Goal: Communication & Community: Share content

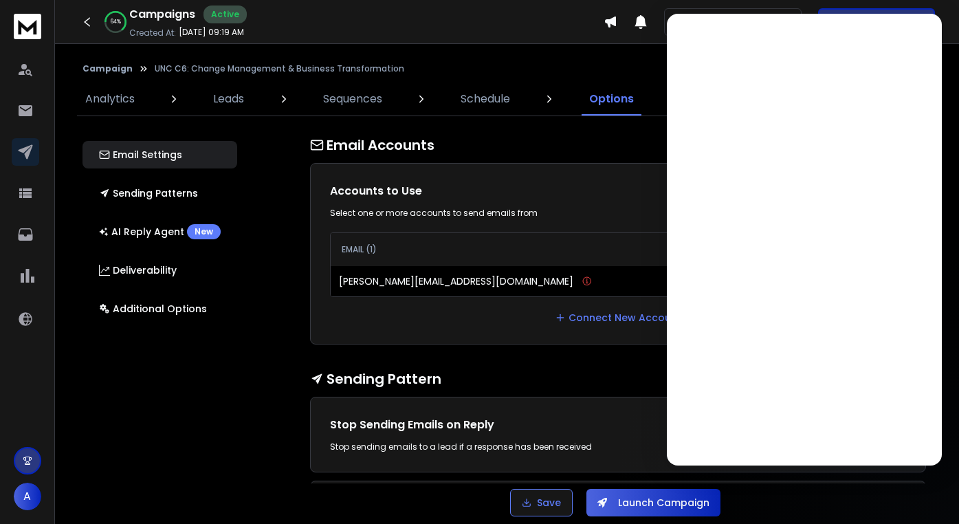
select select "*"
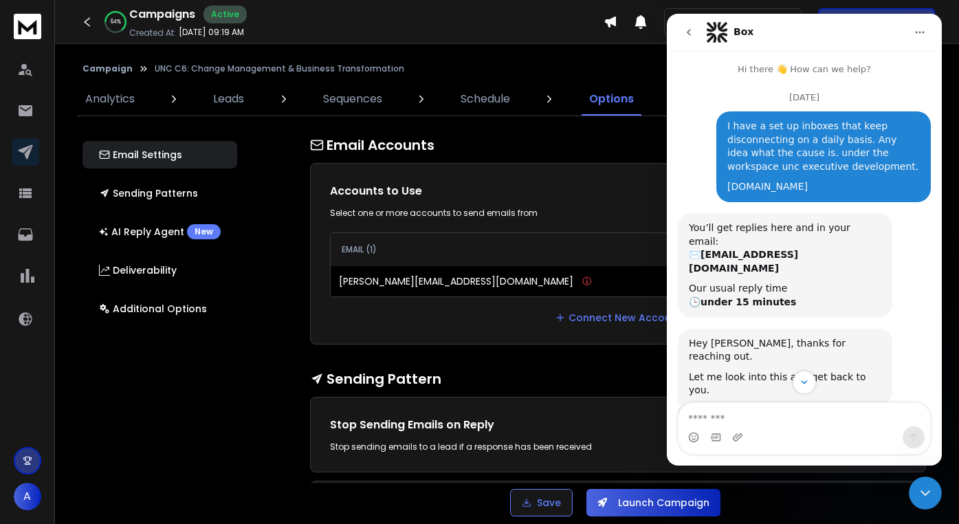
scroll to position [1147, 0]
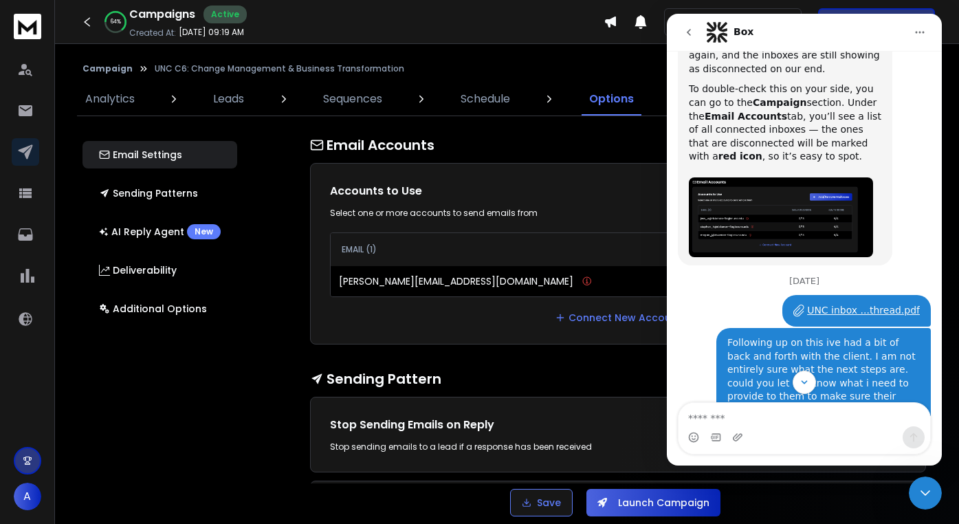
click at [928, 507] on div "Close Intercom Messenger" at bounding box center [925, 492] width 33 height 33
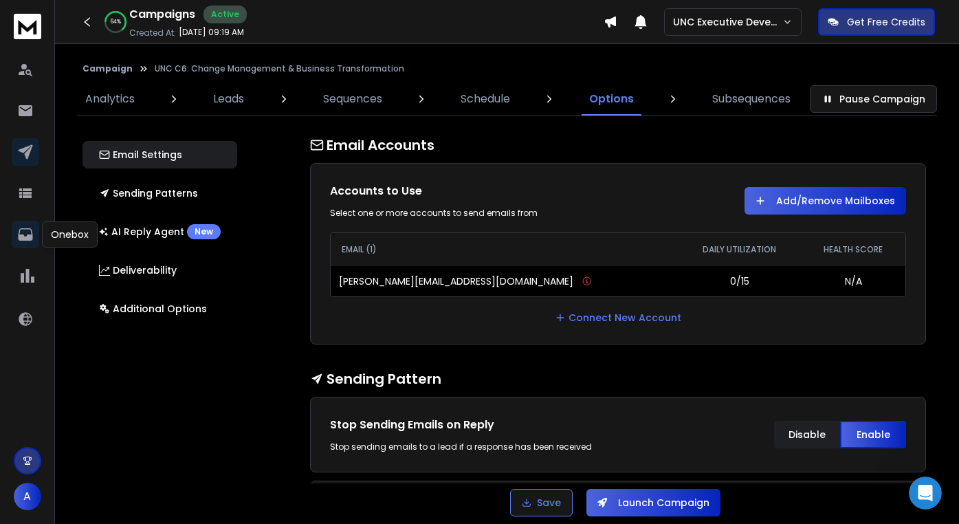
click at [28, 230] on icon at bounding box center [25, 234] width 16 height 16
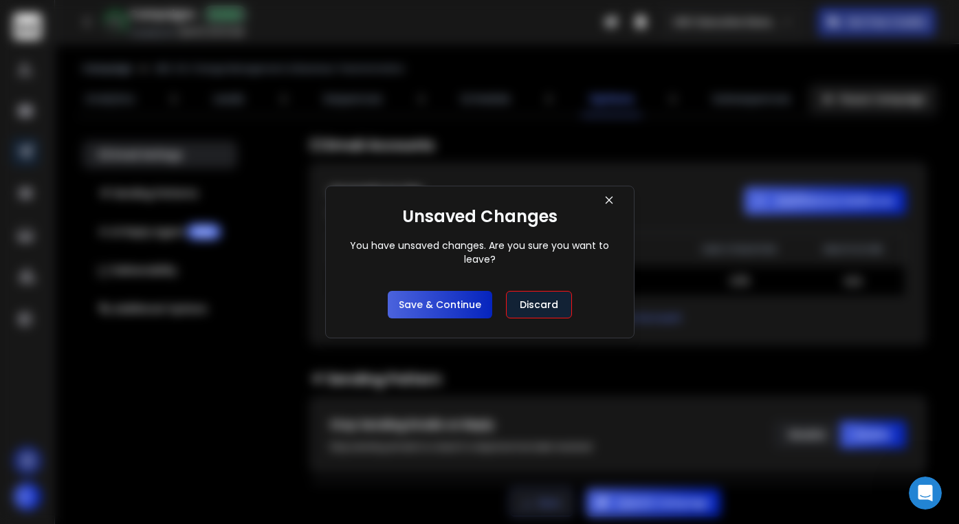
click at [535, 307] on button "Discard" at bounding box center [539, 304] width 66 height 27
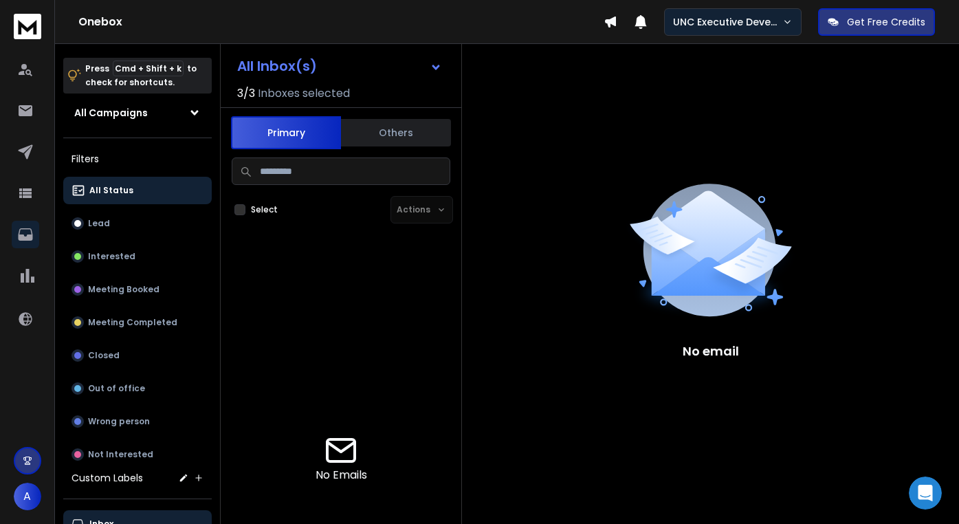
click at [706, 20] on p "UNC Executive Development" at bounding box center [727, 22] width 109 height 14
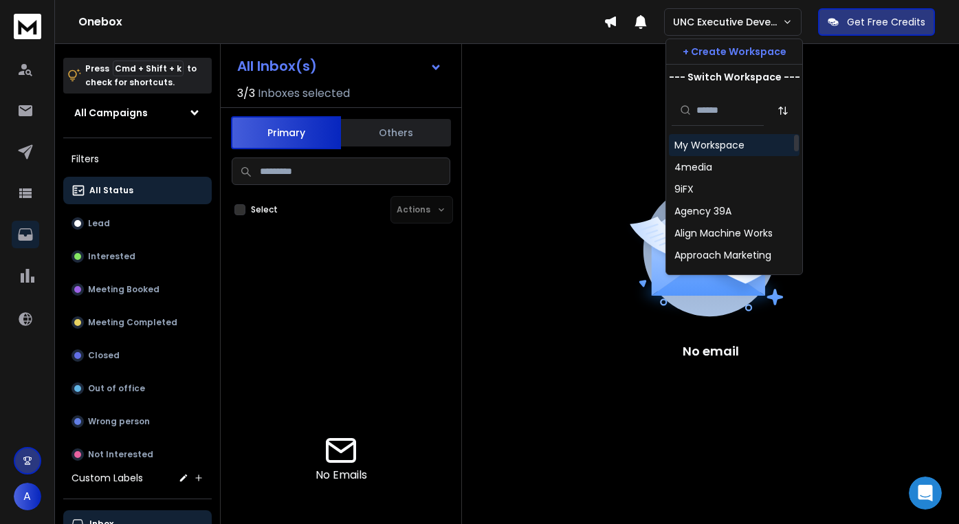
click at [718, 151] on div "My Workspace" at bounding box center [709, 145] width 70 height 14
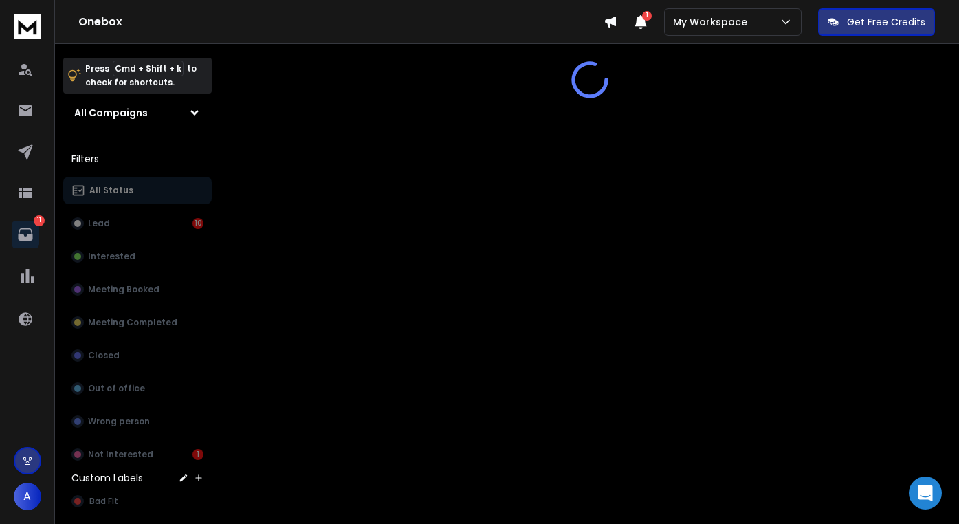
click at [161, 225] on div "All Status Lead 10 Interested Meeting Booked Meeting Completed Closed Out of of…" at bounding box center [137, 322] width 148 height 291
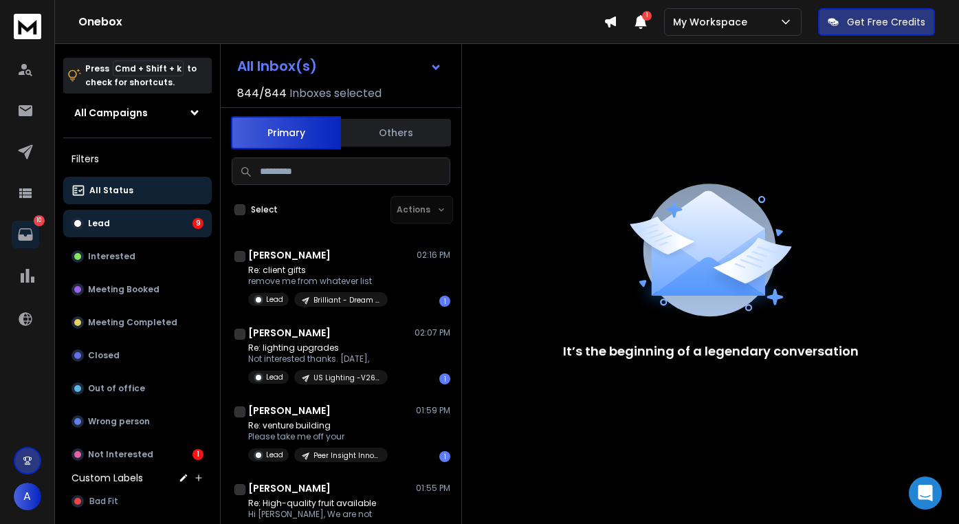
click at [142, 221] on button "Lead 9" at bounding box center [137, 223] width 148 height 27
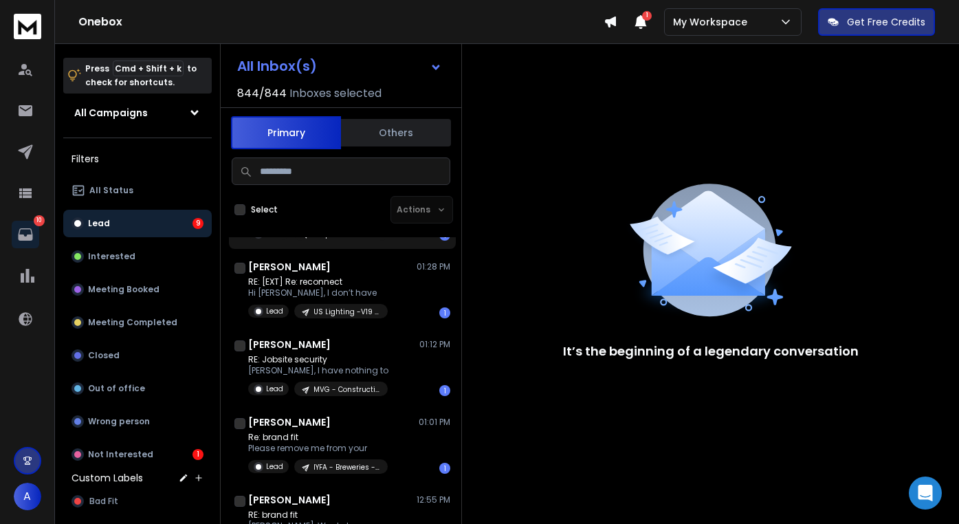
scroll to position [380, 0]
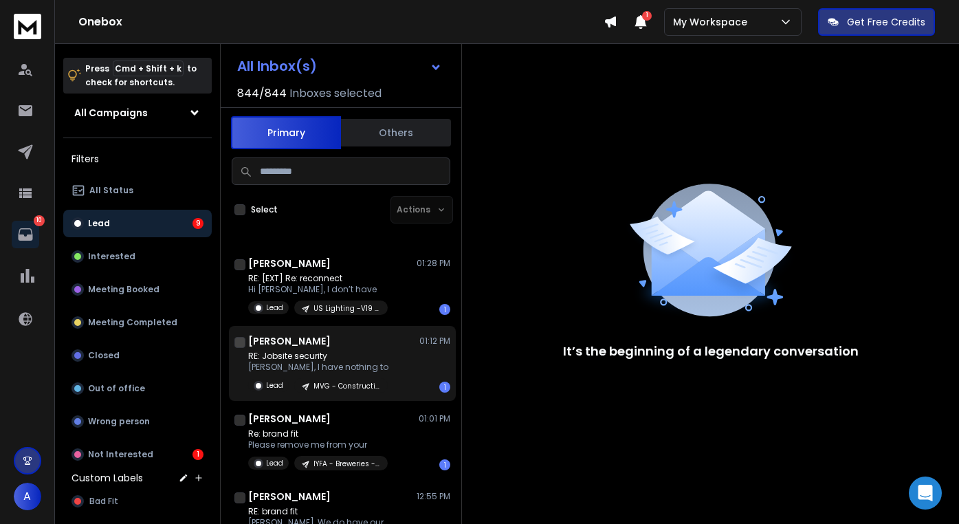
click at [356, 375] on div "RE: Jobsite security [PERSON_NAME], I have nothing to Lead MVG - Construction -…" at bounding box center [318, 372] width 140 height 42
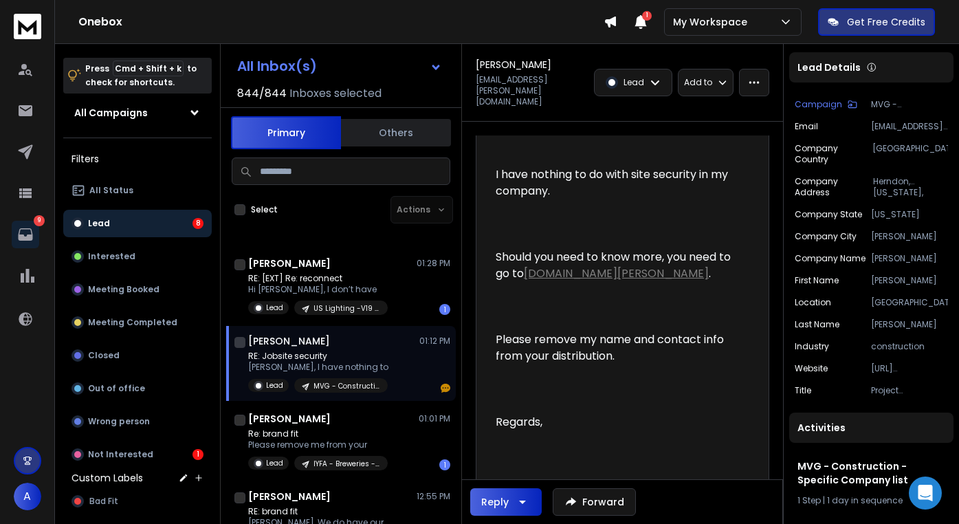
scroll to position [230, 0]
click at [658, 69] on div "Lead" at bounding box center [633, 82] width 77 height 26
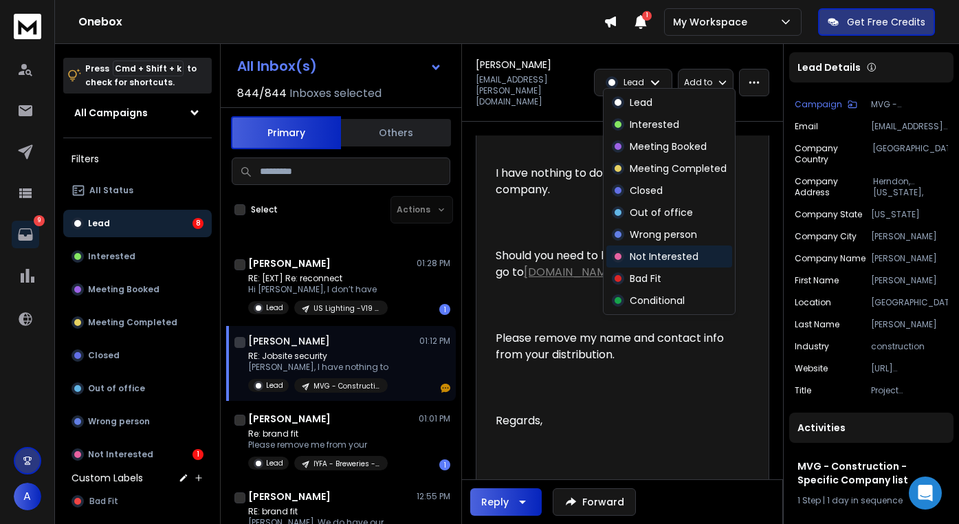
click at [646, 254] on p "Not Interested" at bounding box center [664, 257] width 69 height 14
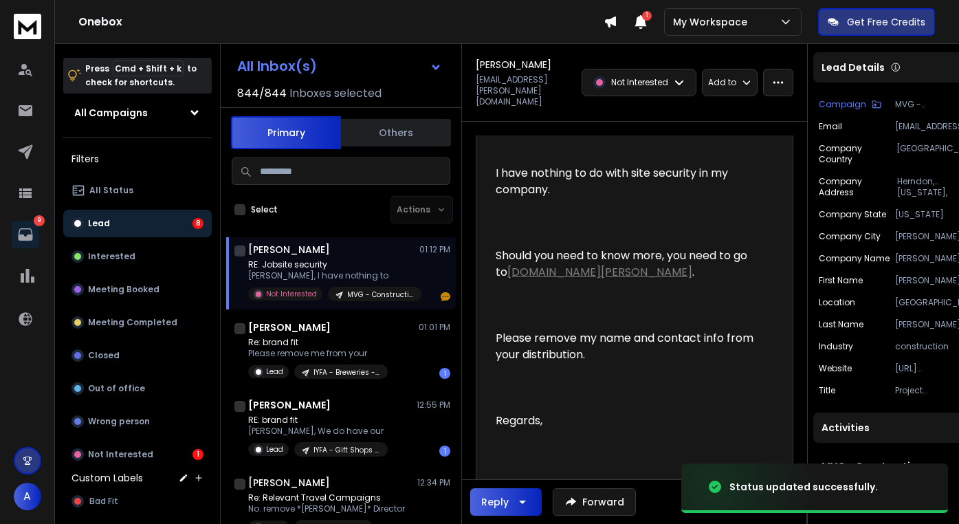
scroll to position [475, 0]
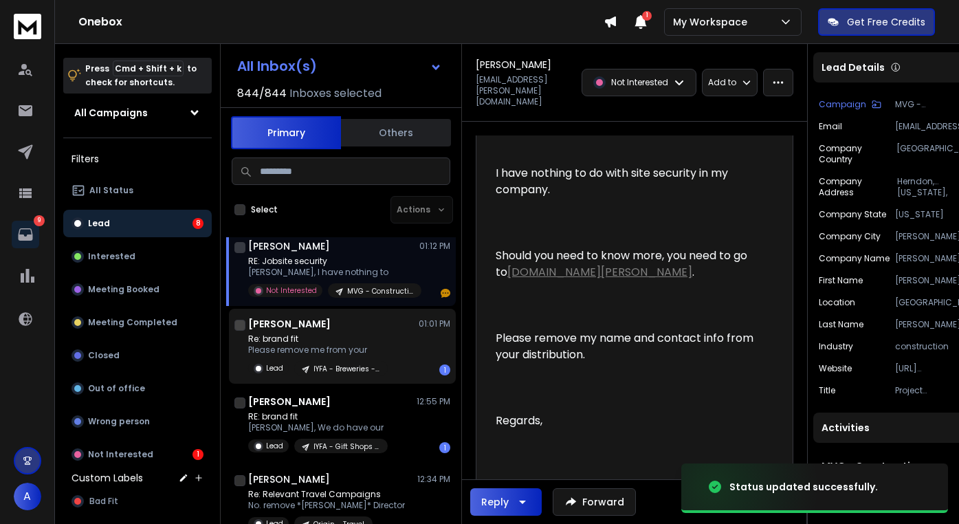
click at [360, 341] on p "Re: brand fit" at bounding box center [318, 338] width 140 height 11
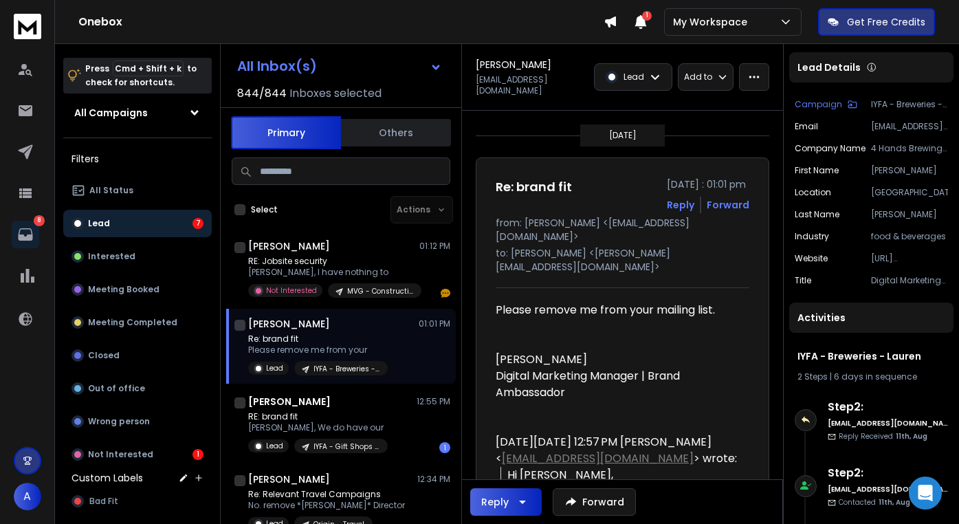
click at [644, 76] on p "Lead" at bounding box center [633, 76] width 21 height 11
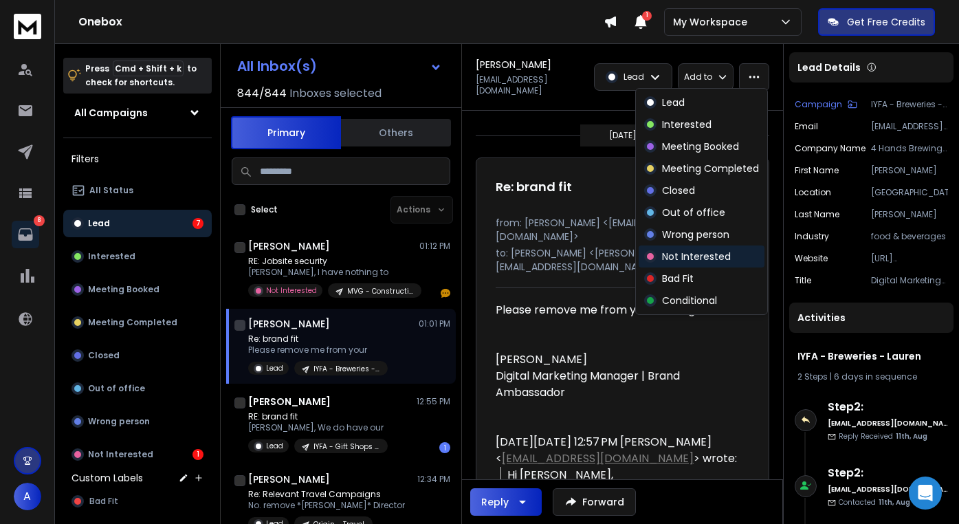
click at [670, 252] on p "Not Interested" at bounding box center [696, 257] width 69 height 14
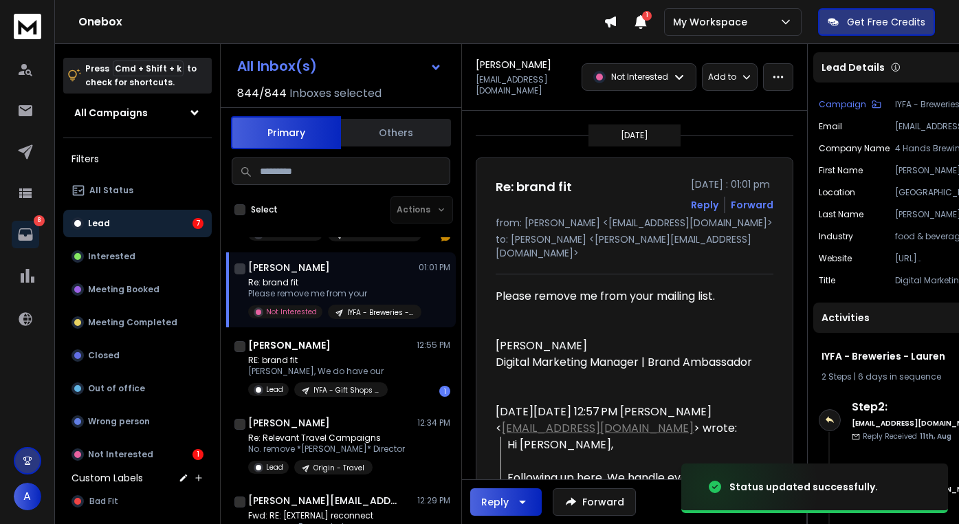
scroll to position [532, 0]
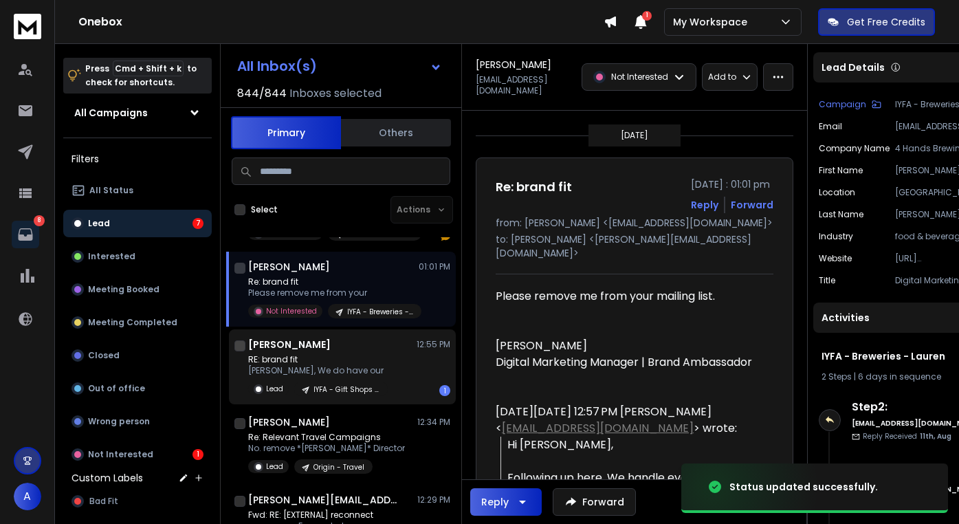
click at [348, 358] on p "RE: brand fit" at bounding box center [318, 359] width 140 height 11
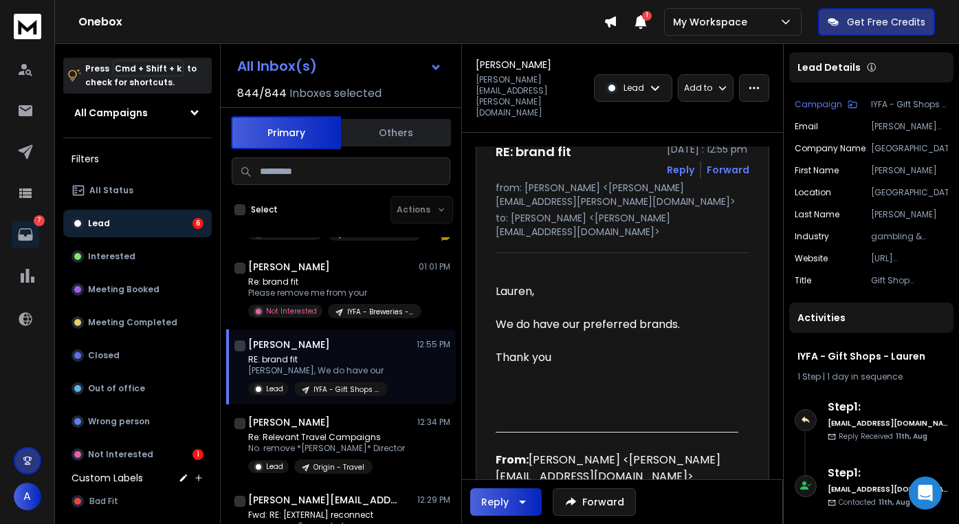
scroll to position [0, 0]
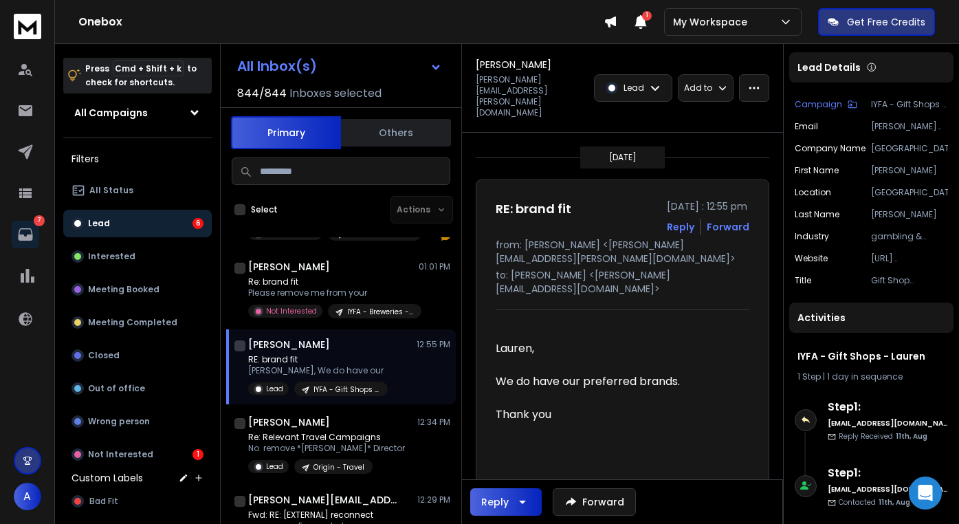
click at [644, 82] on p "Lead" at bounding box center [633, 87] width 21 height 11
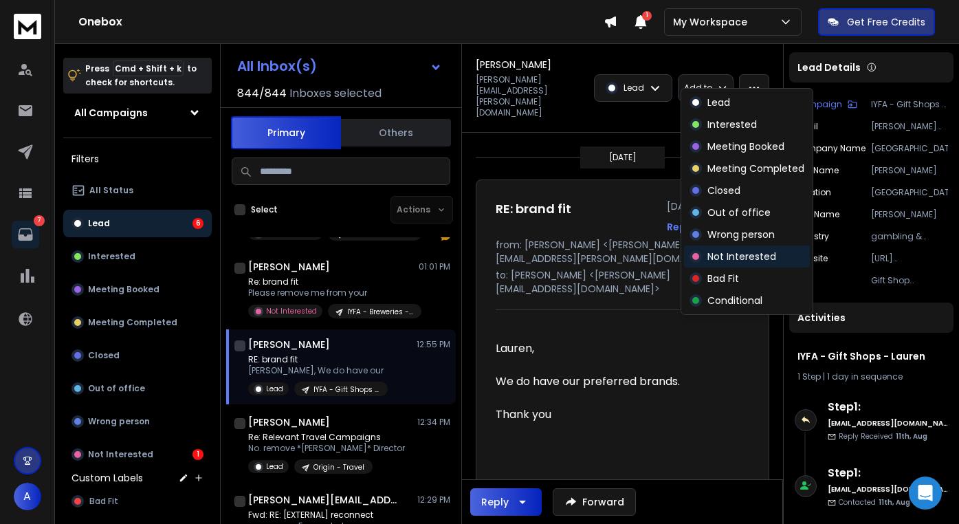
click at [711, 258] on p "Not Interested" at bounding box center [741, 257] width 69 height 14
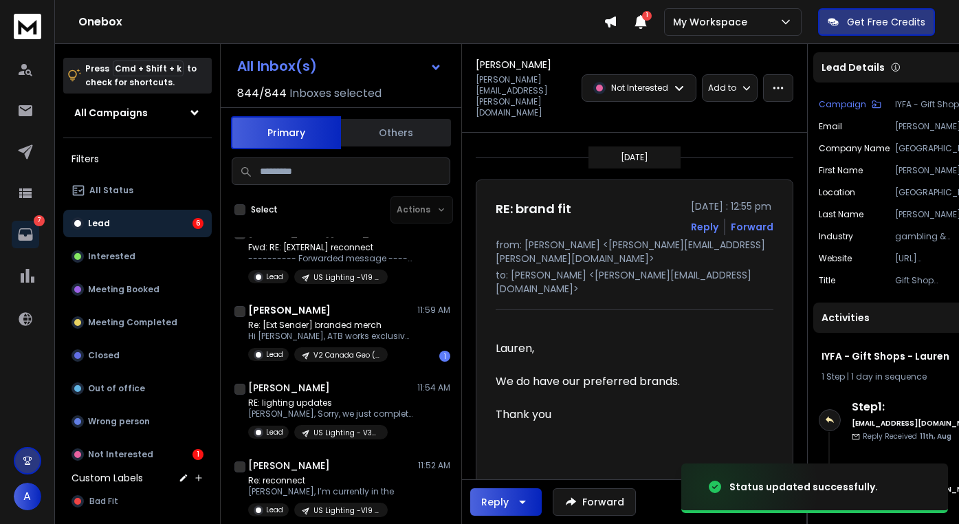
scroll to position [794, 0]
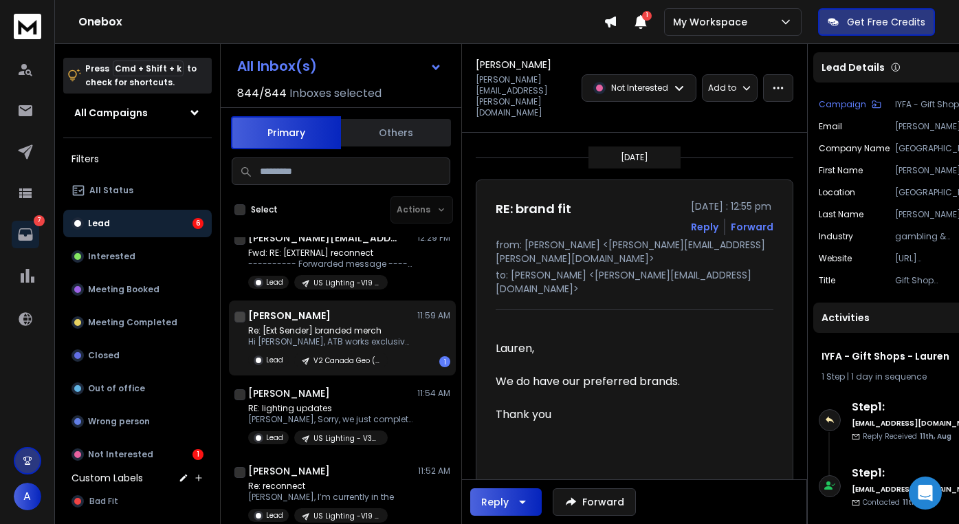
click at [348, 349] on div "Re: [Ext Sender] branded merch Hi Martin, ATB works exclusively Lead V2 Canada …" at bounding box center [330, 346] width 165 height 42
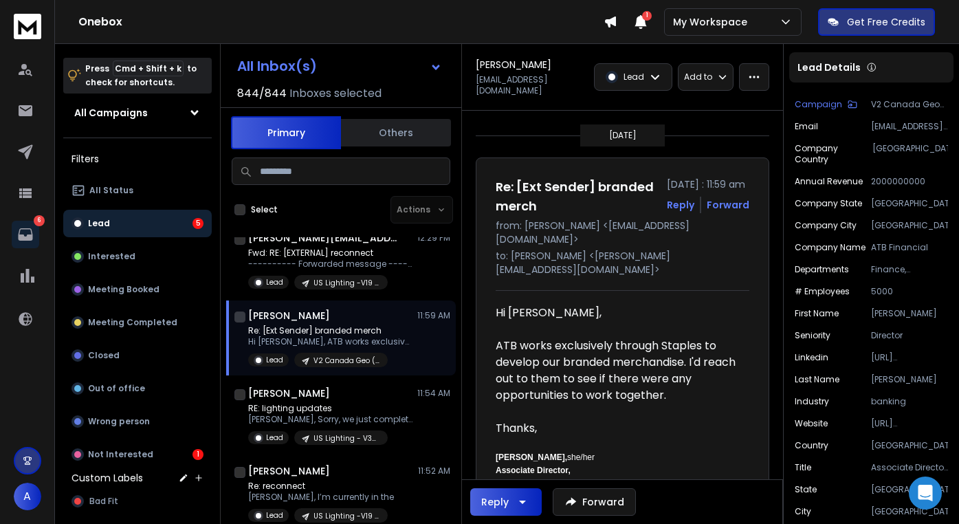
click at [644, 73] on p "Lead" at bounding box center [633, 76] width 21 height 11
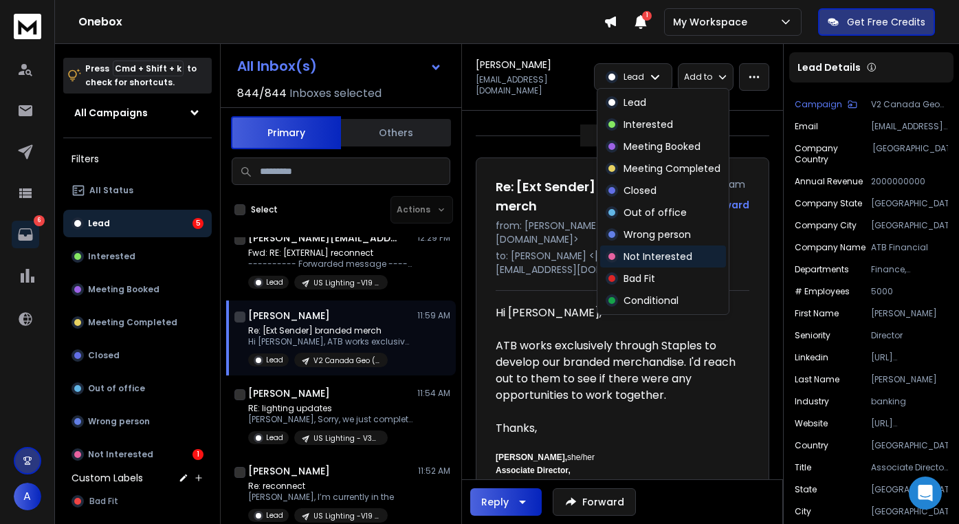
click at [649, 259] on p "Not Interested" at bounding box center [657, 257] width 69 height 14
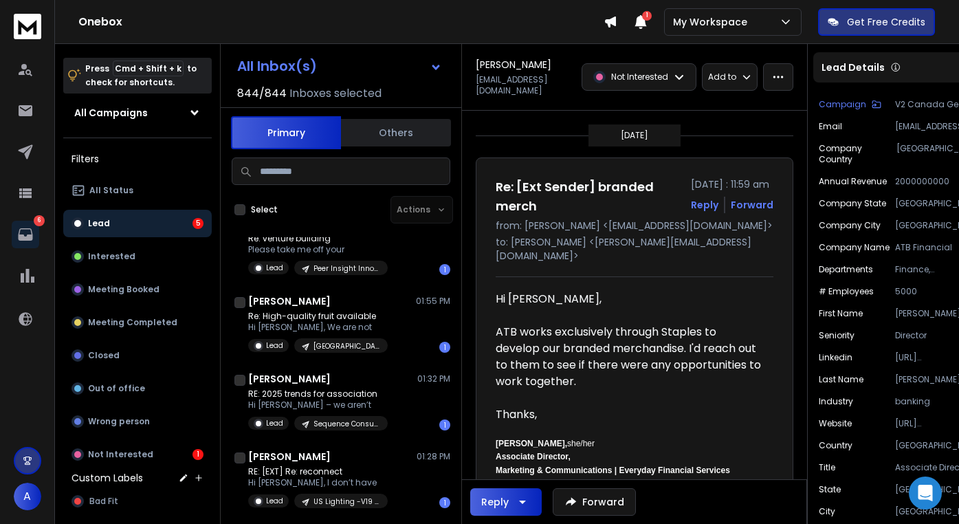
scroll to position [190, 0]
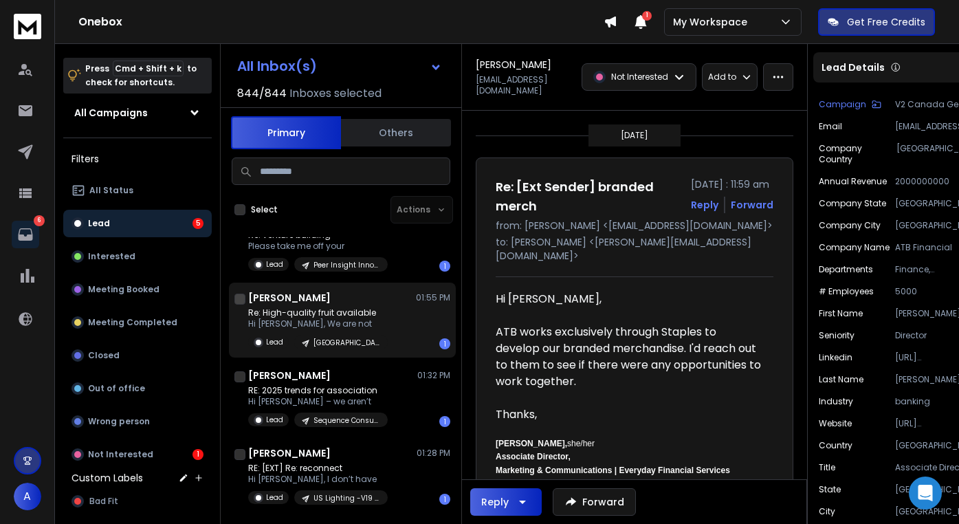
click at [310, 316] on p "Re: High-quality fruit available" at bounding box center [318, 312] width 140 height 11
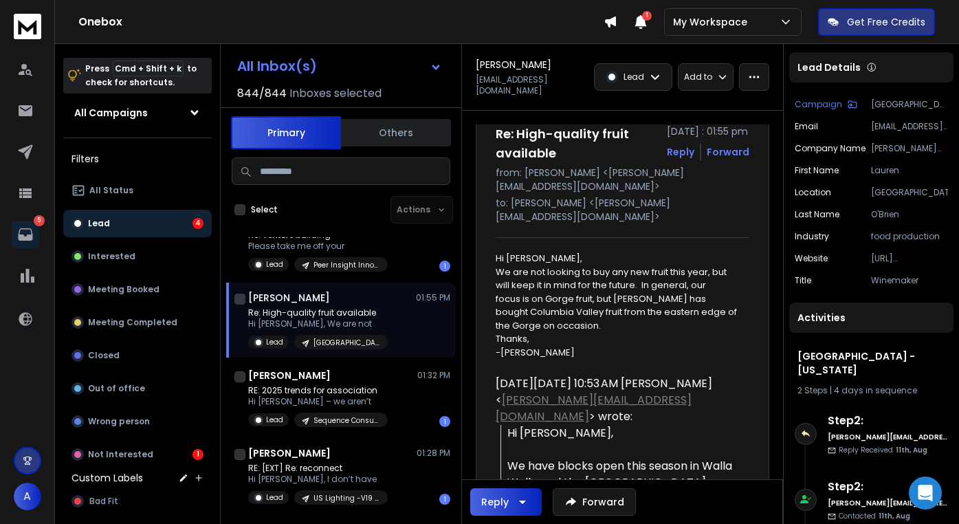
scroll to position [43, 0]
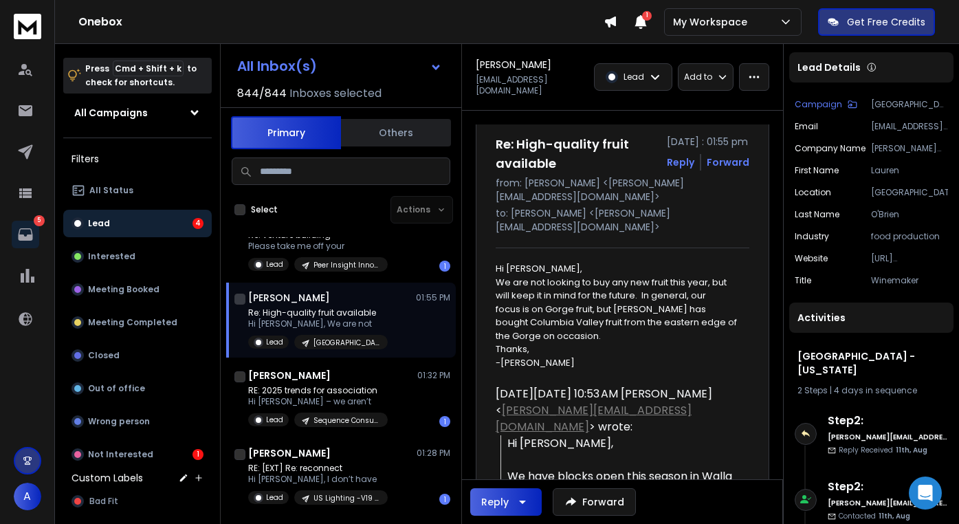
click at [672, 69] on div "Lead" at bounding box center [633, 77] width 77 height 26
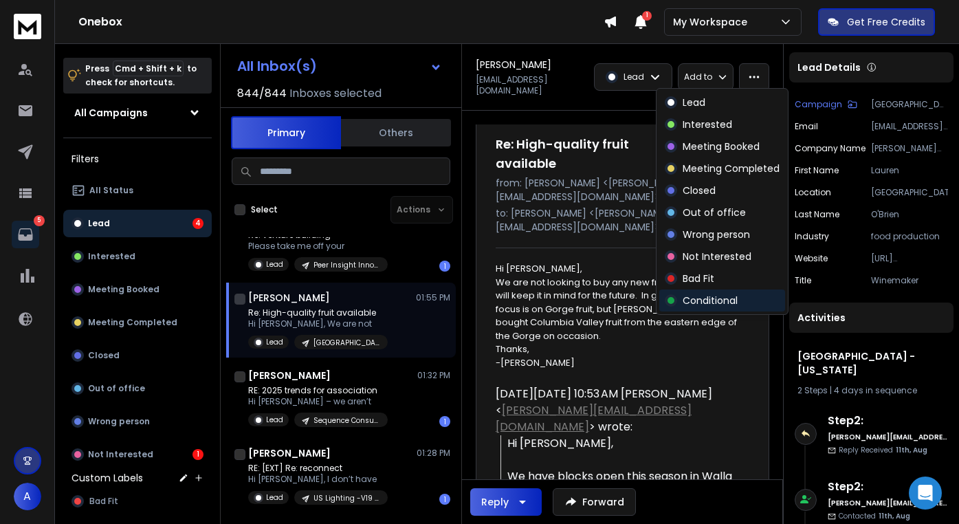
click at [697, 298] on p "Conditional" at bounding box center [710, 301] width 55 height 14
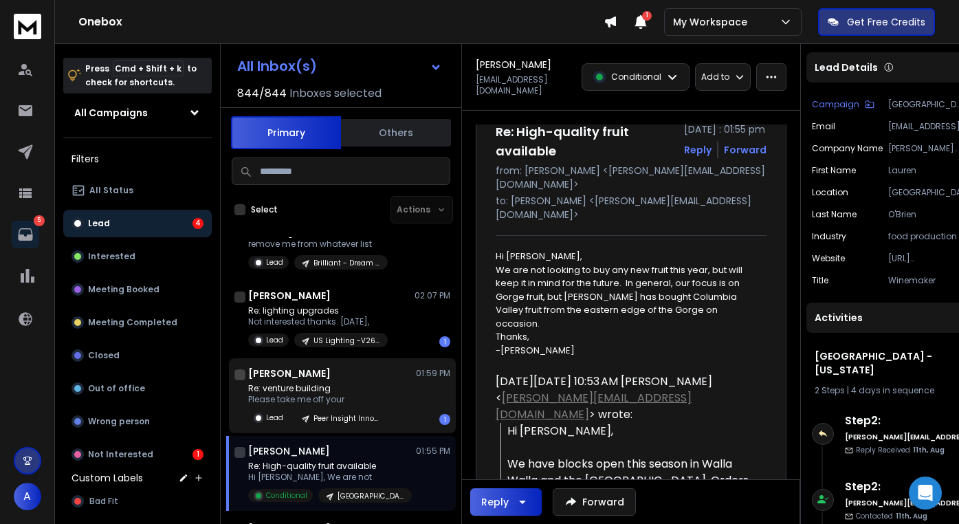
scroll to position [47, 0]
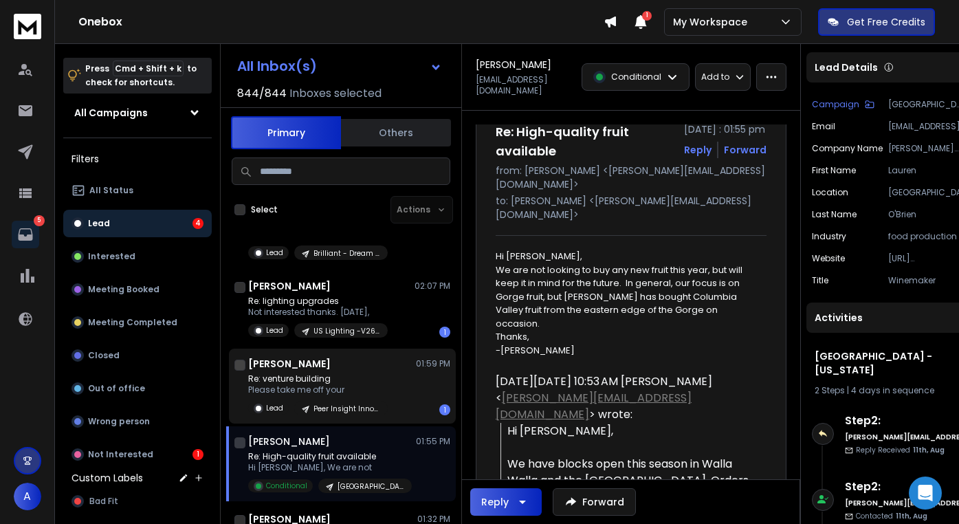
click at [399, 368] on div "Kelly 01:59 PM" at bounding box center [349, 364] width 202 height 14
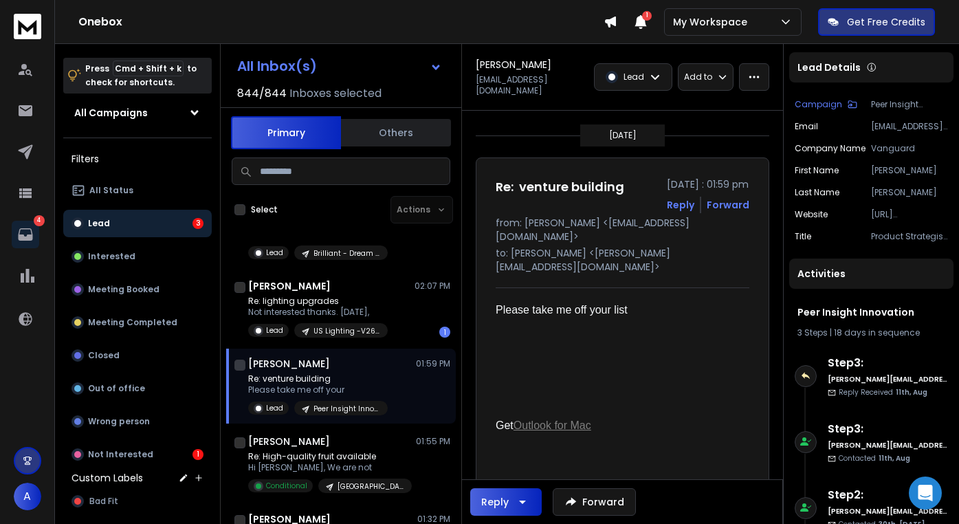
click at [661, 71] on icon at bounding box center [655, 76] width 11 height 11
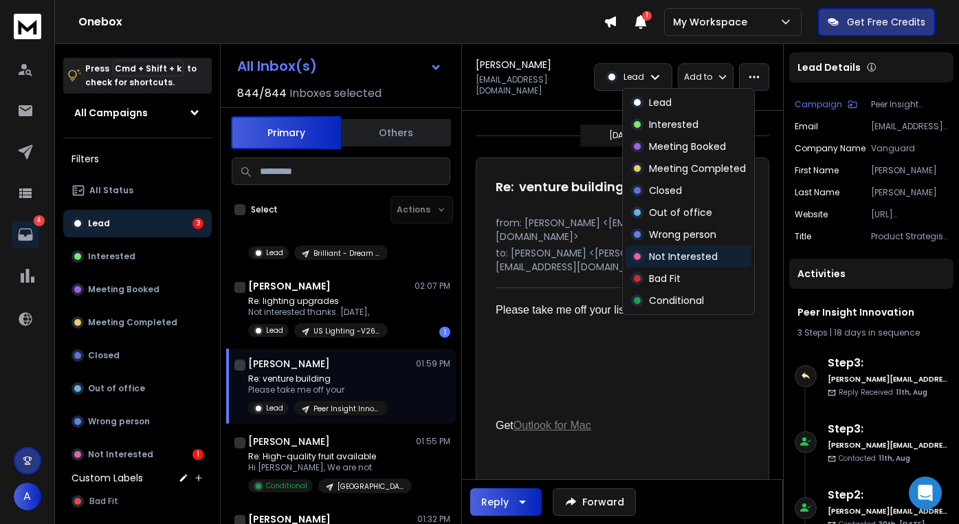
click at [663, 259] on p "Not Interested" at bounding box center [683, 257] width 69 height 14
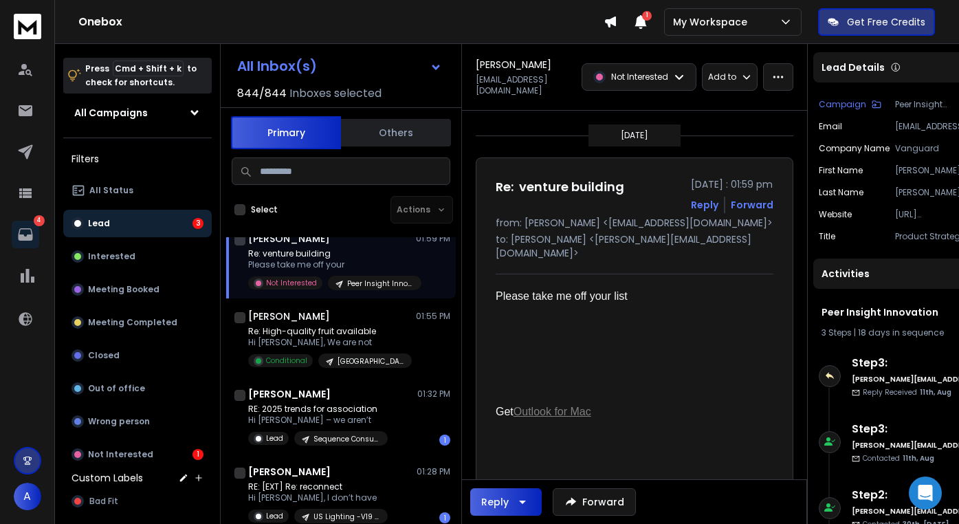
scroll to position [0, 0]
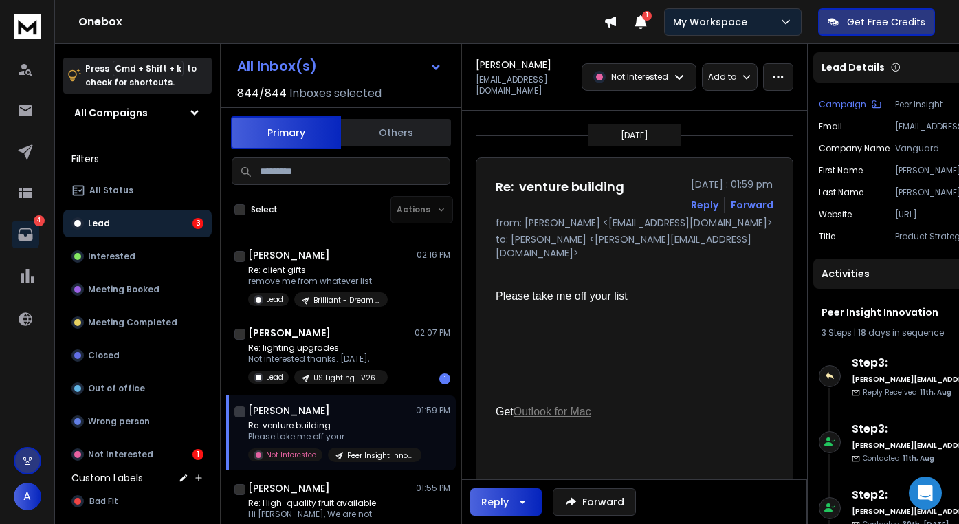
click at [779, 18] on div "My Workspace" at bounding box center [733, 22] width 120 height 14
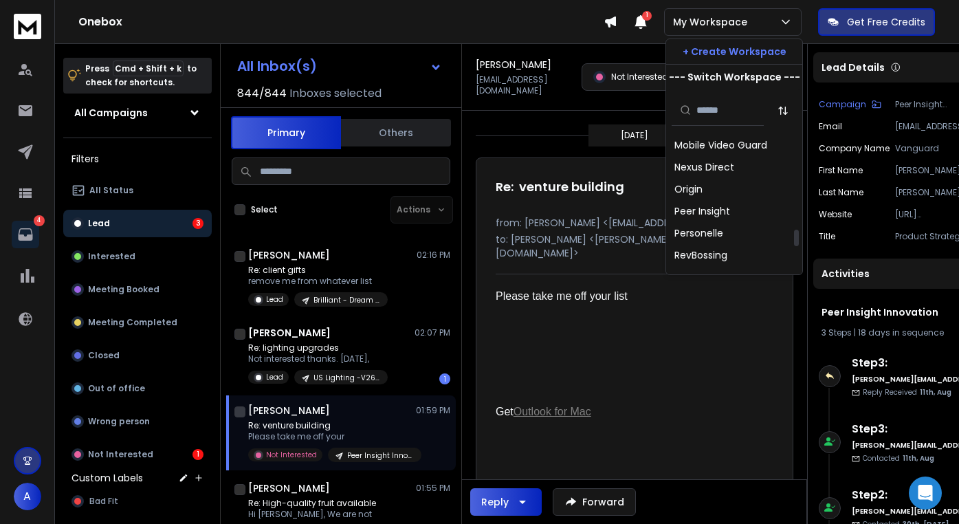
scroll to position [747, 0]
click at [711, 224] on div "Peer Insight" at bounding box center [702, 231] width 56 height 14
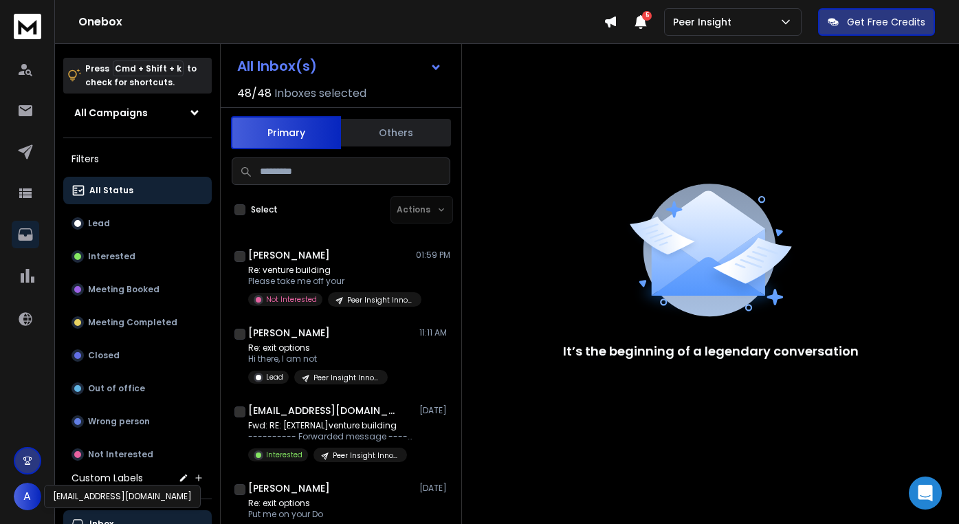
click at [23, 496] on span "A" at bounding box center [27, 496] width 27 height 27
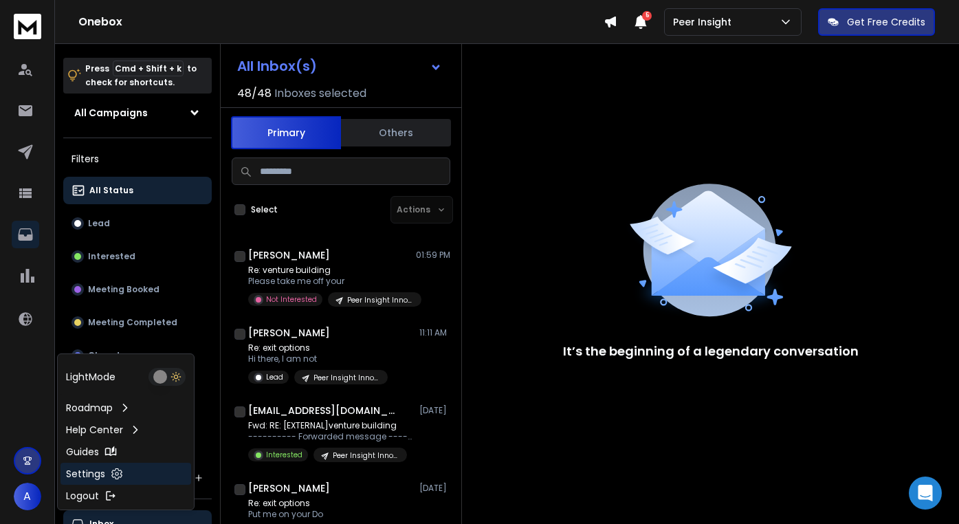
click at [95, 472] on p "Settings" at bounding box center [85, 474] width 39 height 14
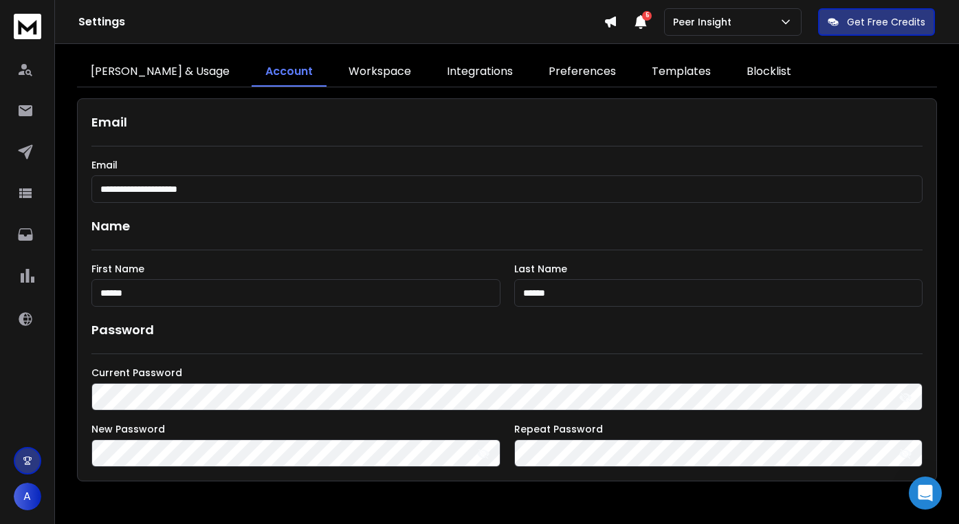
click at [733, 69] on link "Blocklist" at bounding box center [769, 72] width 72 height 29
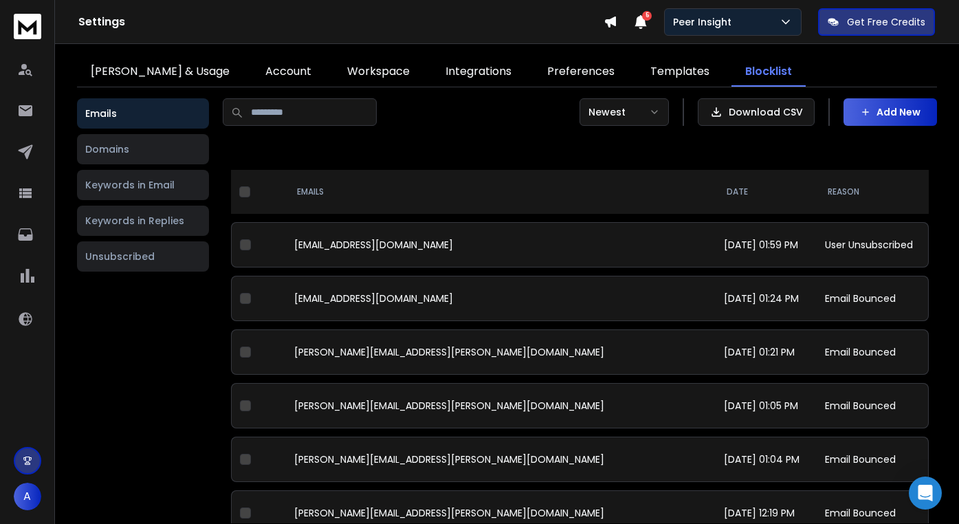
click at [755, 21] on div "Peer Insight" at bounding box center [733, 22] width 120 height 14
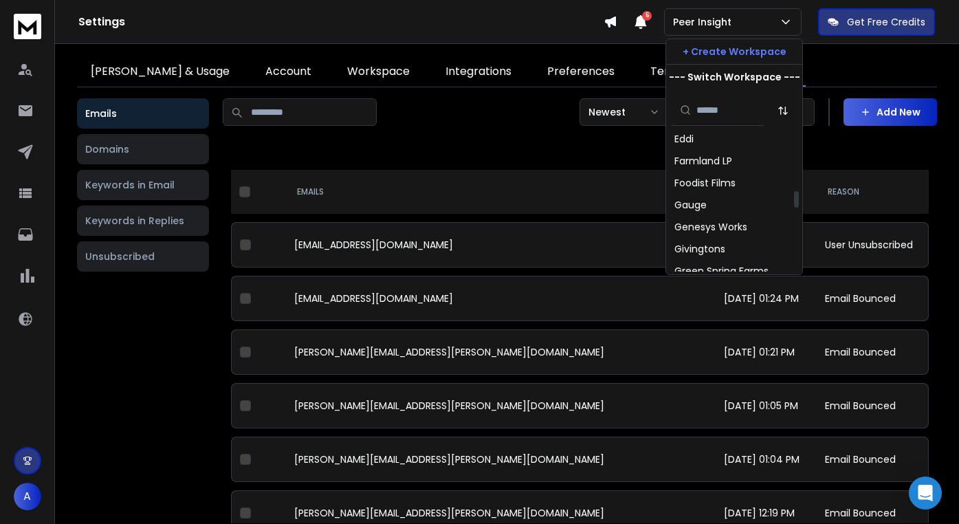
scroll to position [482, 0]
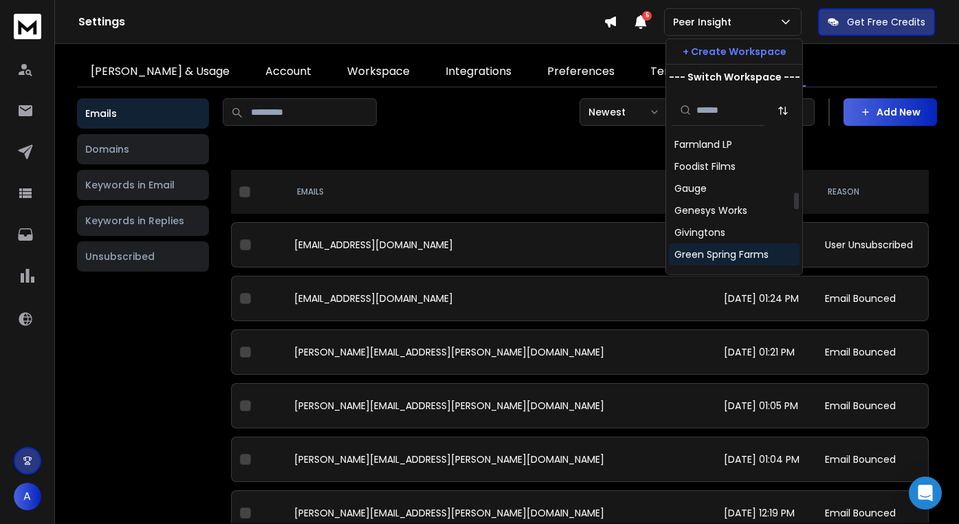
click at [698, 247] on div "Green Spring Farms" at bounding box center [721, 254] width 94 height 14
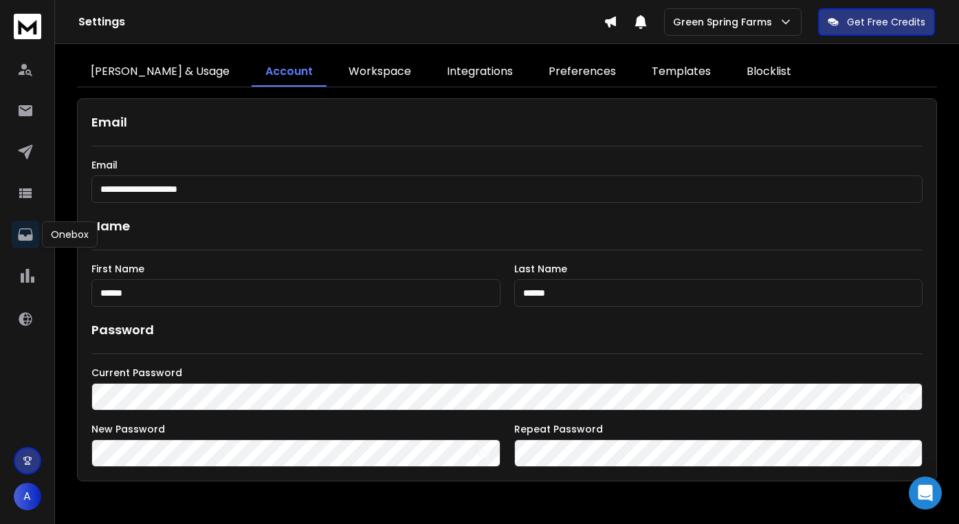
click at [23, 230] on icon at bounding box center [25, 234] width 16 height 16
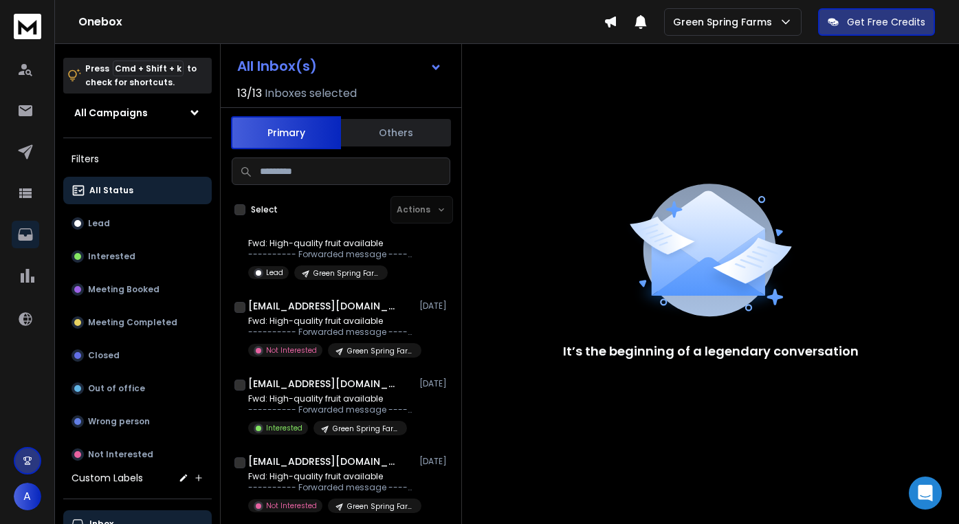
scroll to position [1115, 0]
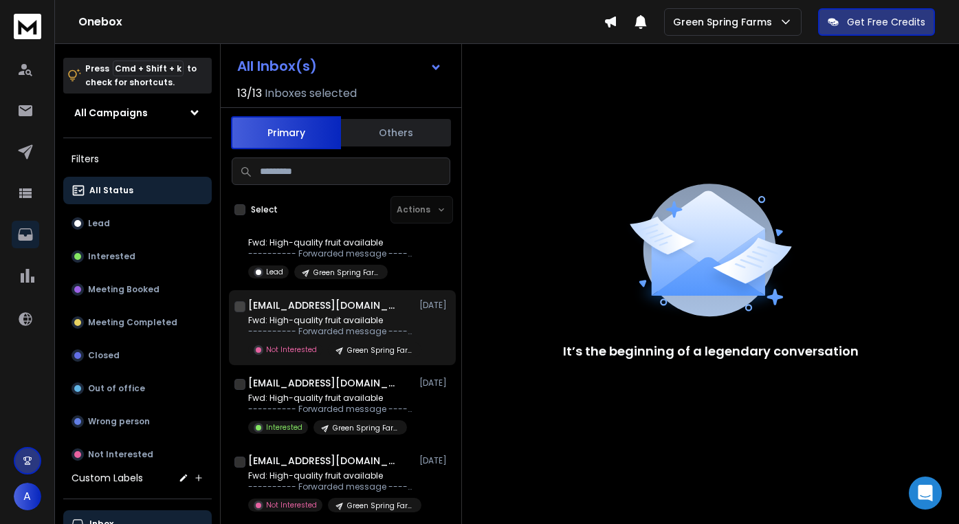
click at [371, 320] on p "Fwd: High-quality fruit available" at bounding box center [330, 320] width 165 height 11
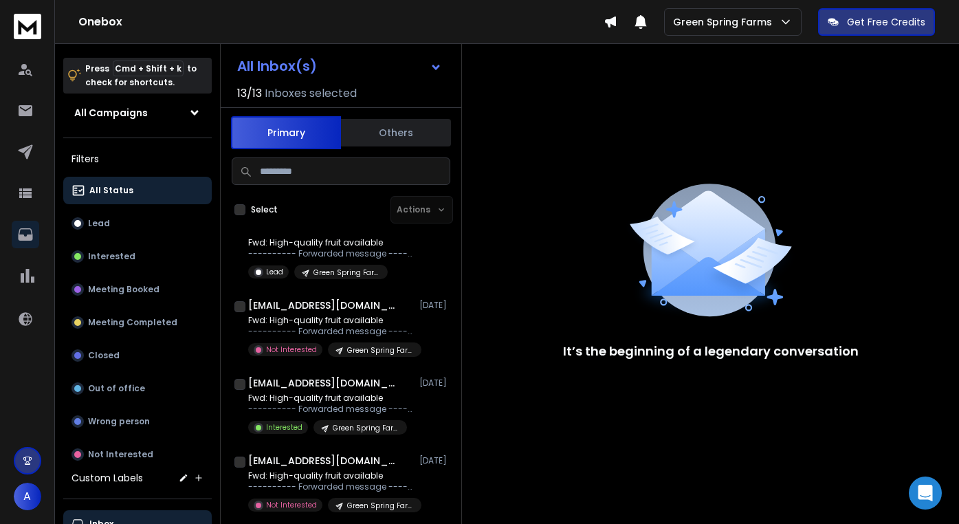
scroll to position [1101, 0]
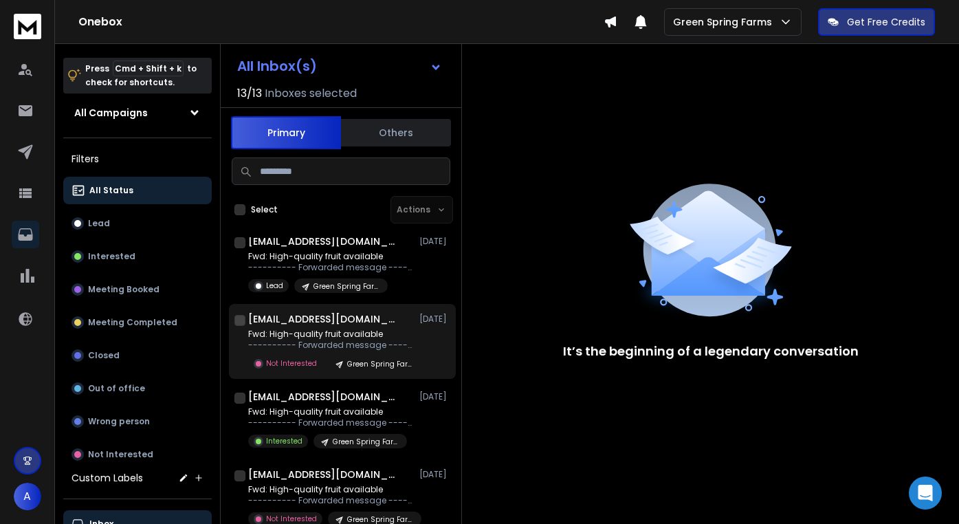
click at [352, 334] on p "Fwd: High-quality fruit available" at bounding box center [330, 334] width 165 height 11
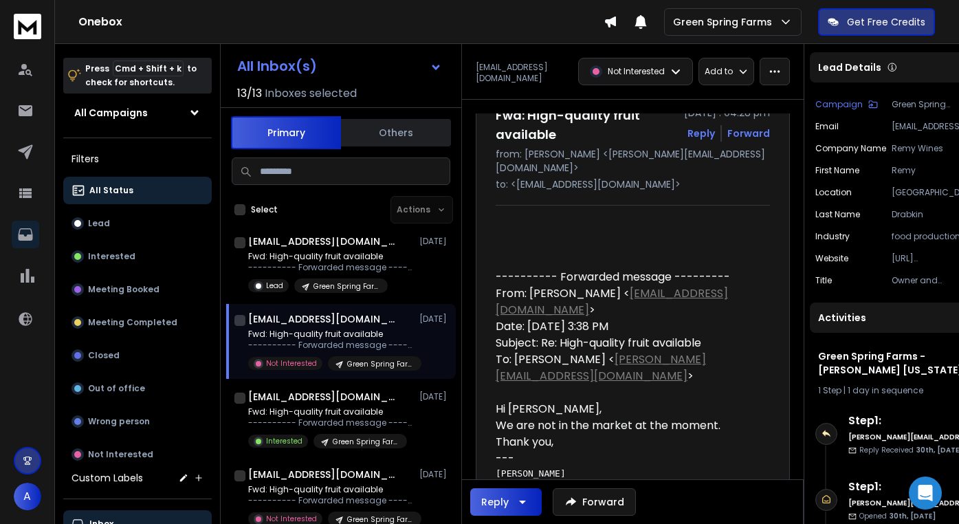
scroll to position [94, 0]
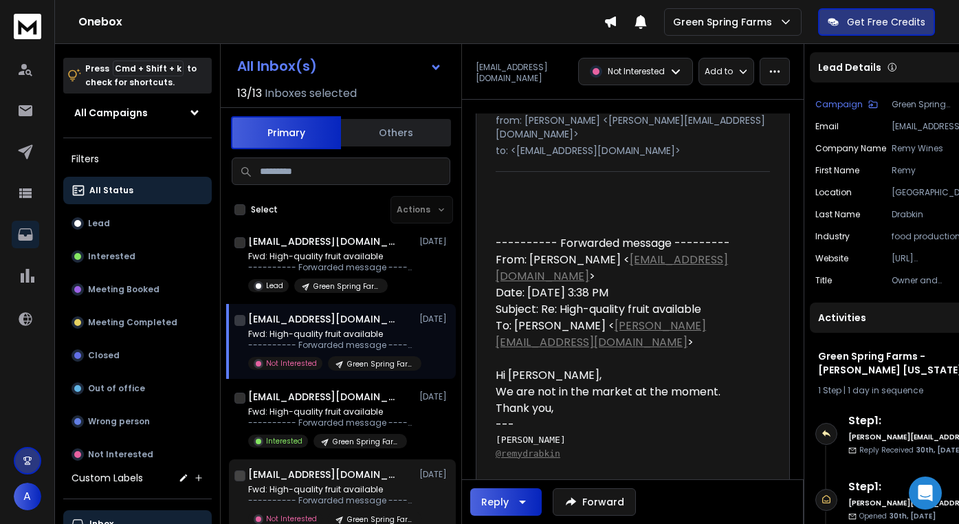
click at [342, 492] on p "Fwd: High-quality fruit available" at bounding box center [330, 489] width 165 height 11
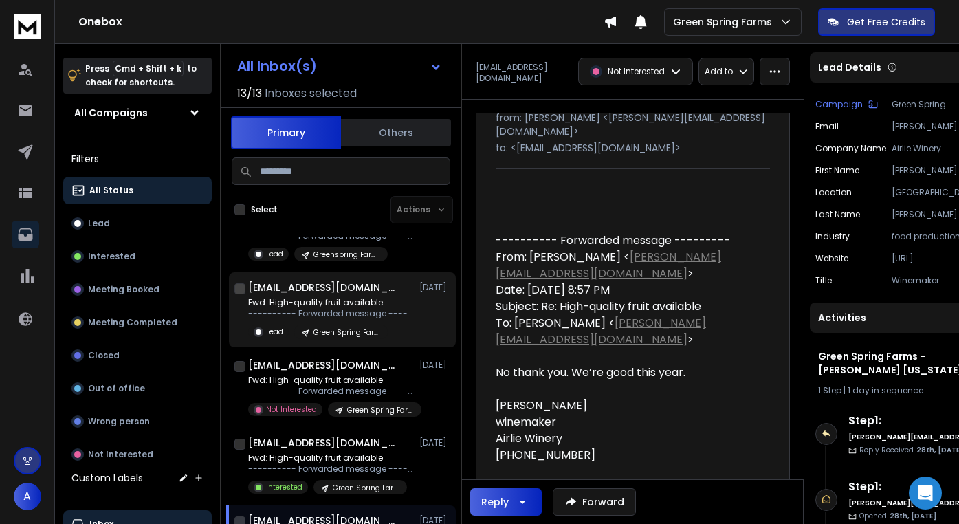
scroll to position [1019, 0]
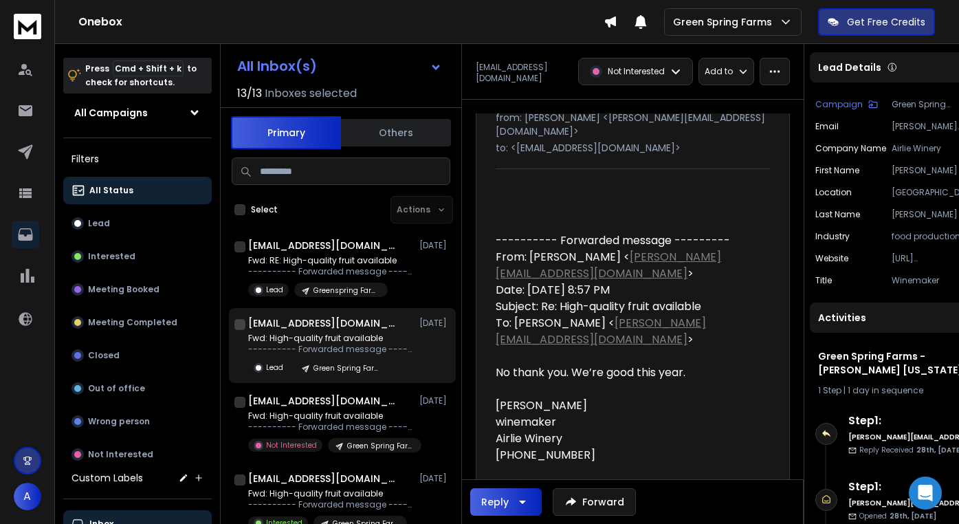
click at [316, 342] on p "Fwd: High-quality fruit available" at bounding box center [330, 338] width 165 height 11
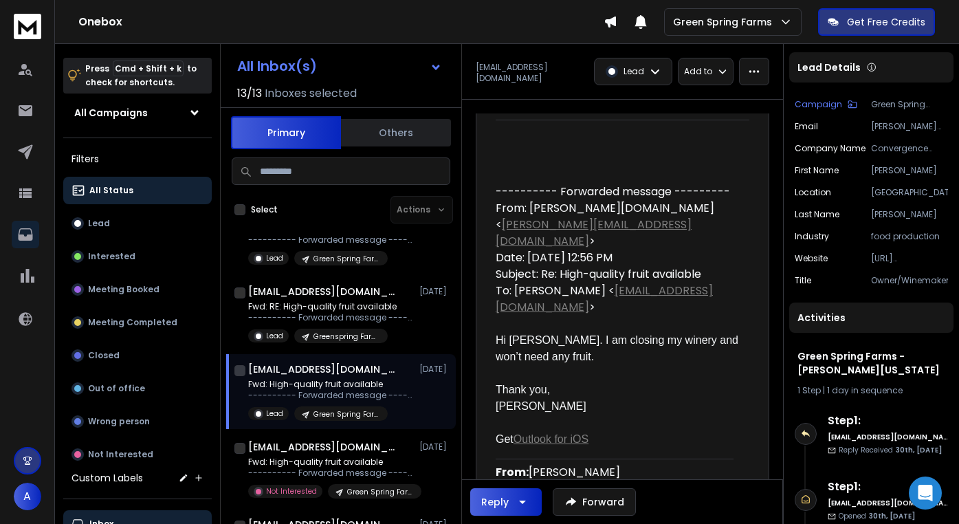
scroll to position [932, 0]
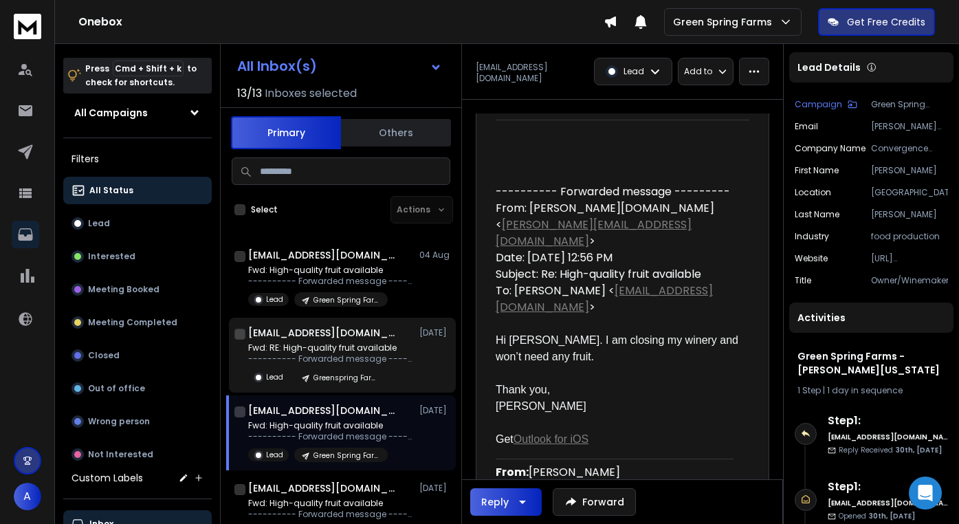
click at [300, 348] on p "Fwd: RE: High-quality fruit available" at bounding box center [330, 347] width 165 height 11
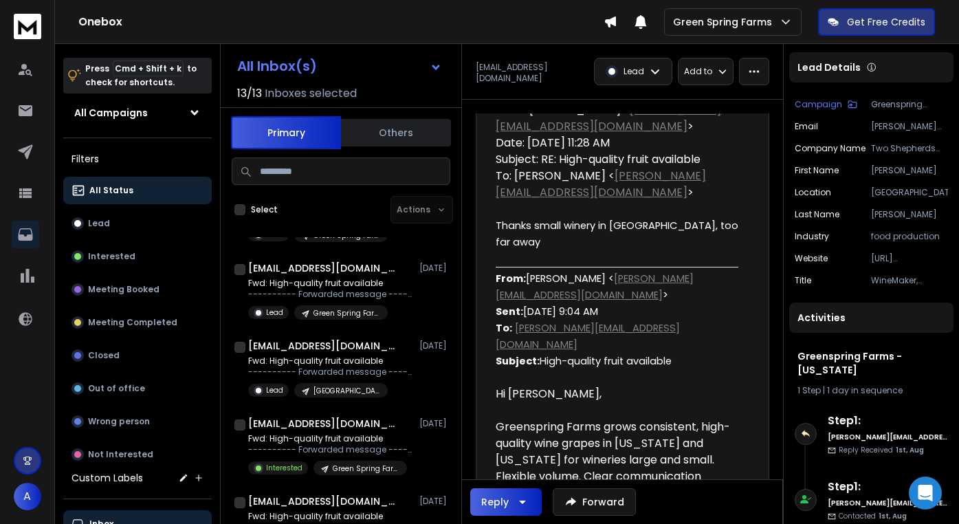
scroll to position [0, 0]
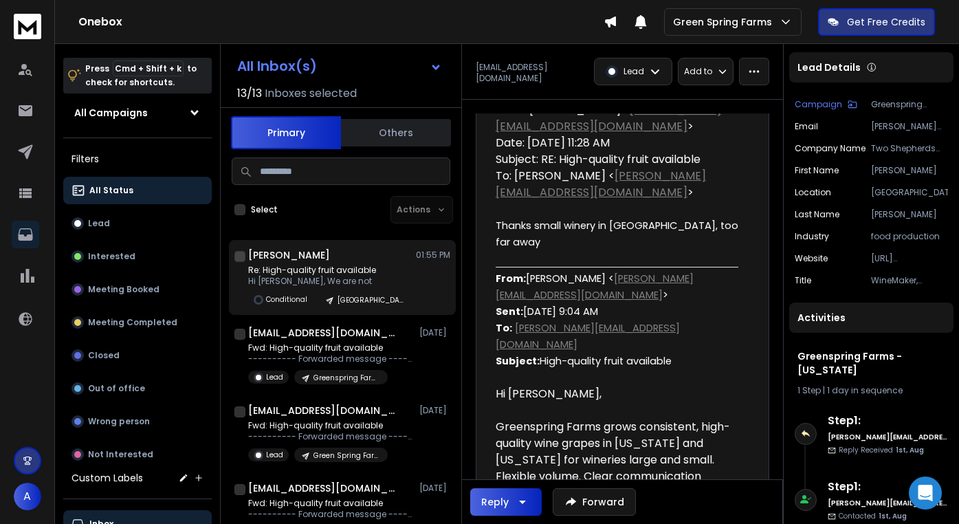
click at [377, 270] on p "Re: High-quality fruit available" at bounding box center [330, 270] width 164 height 11
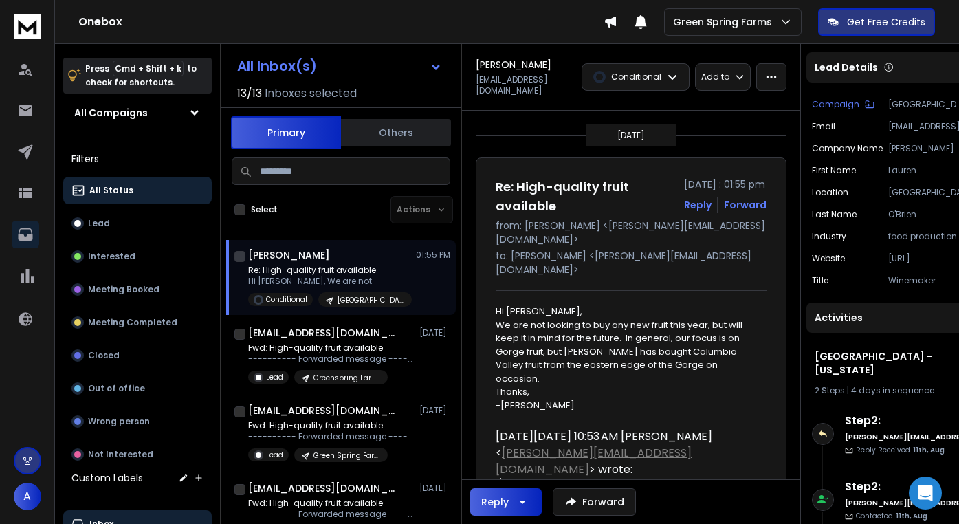
click at [766, 198] on div "Forward" at bounding box center [745, 205] width 43 height 14
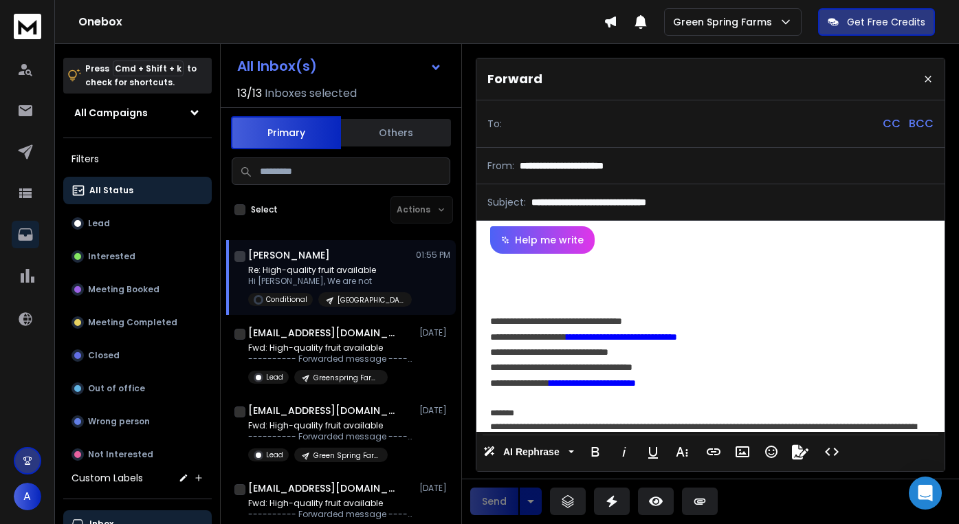
click at [557, 127] on input at bounding box center [555, 123] width 96 height 25
type input "**********"
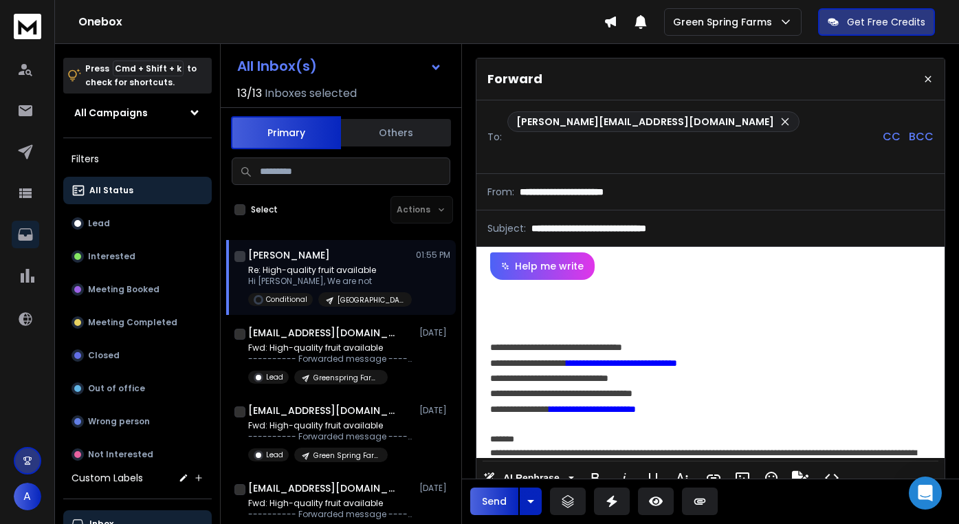
click at [885, 129] on p "CC" at bounding box center [892, 137] width 18 height 16
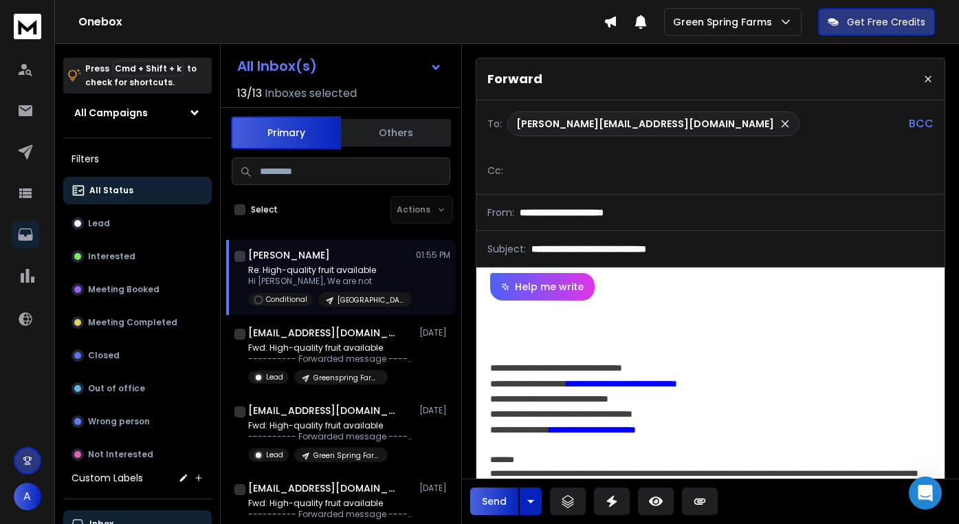
click at [492, 501] on button "Send" at bounding box center [494, 500] width 48 height 27
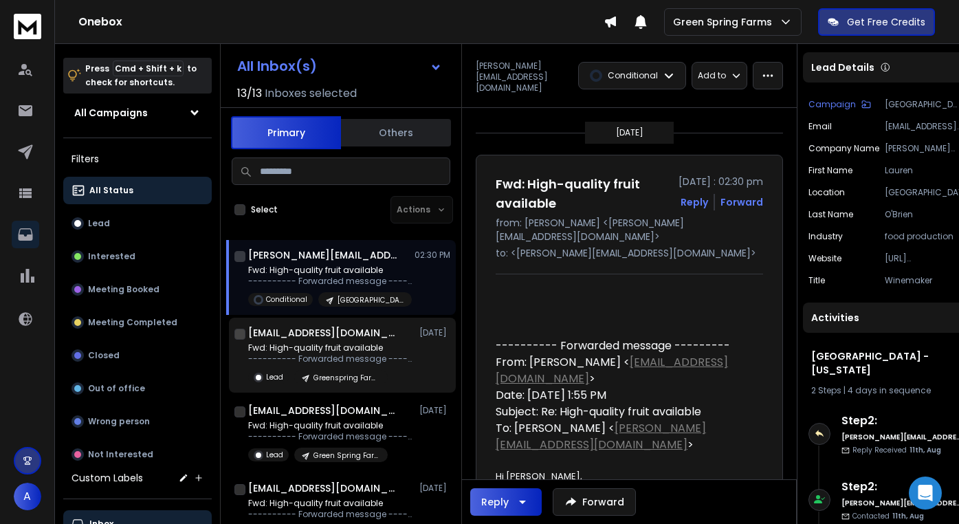
click at [361, 344] on p "Fwd: High-quality fruit available" at bounding box center [330, 347] width 165 height 11
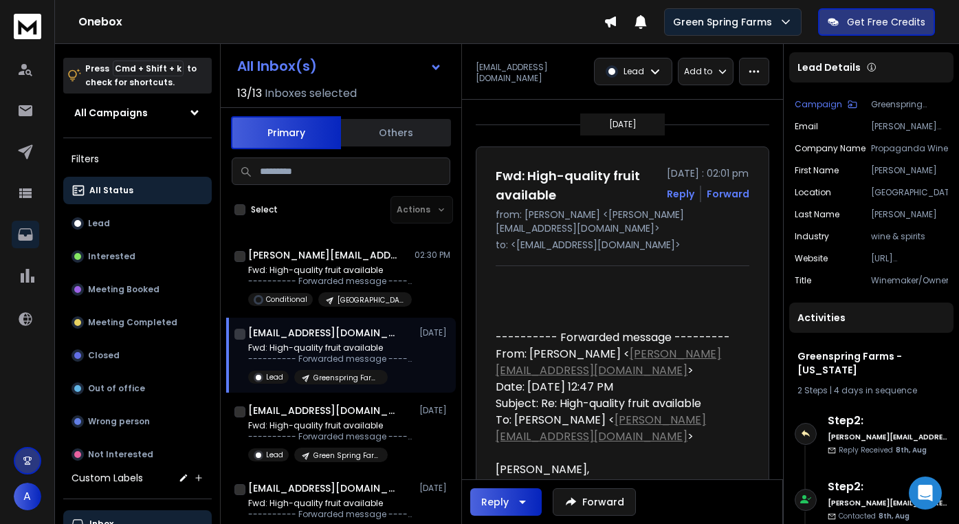
click at [747, 15] on p "Green Spring Farms" at bounding box center [725, 22] width 104 height 14
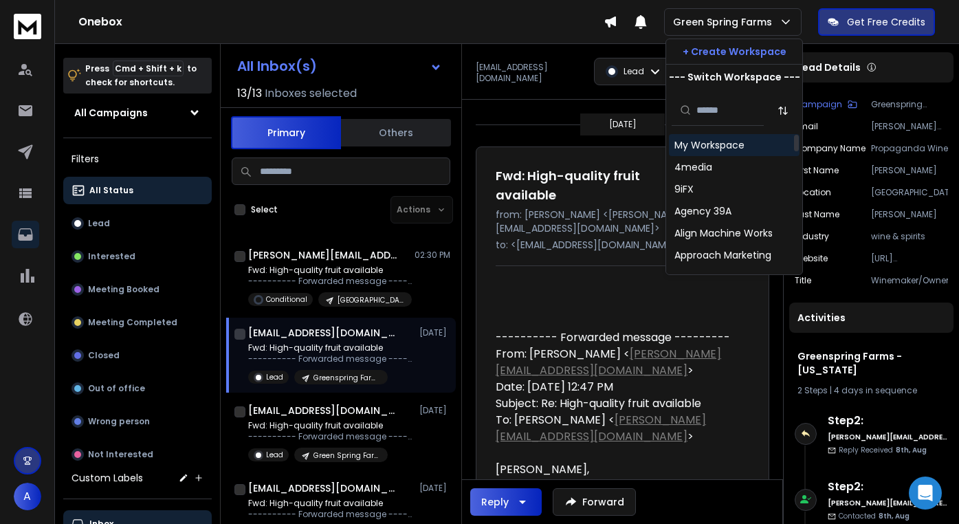
click at [714, 145] on div "My Workspace" at bounding box center [709, 145] width 70 height 14
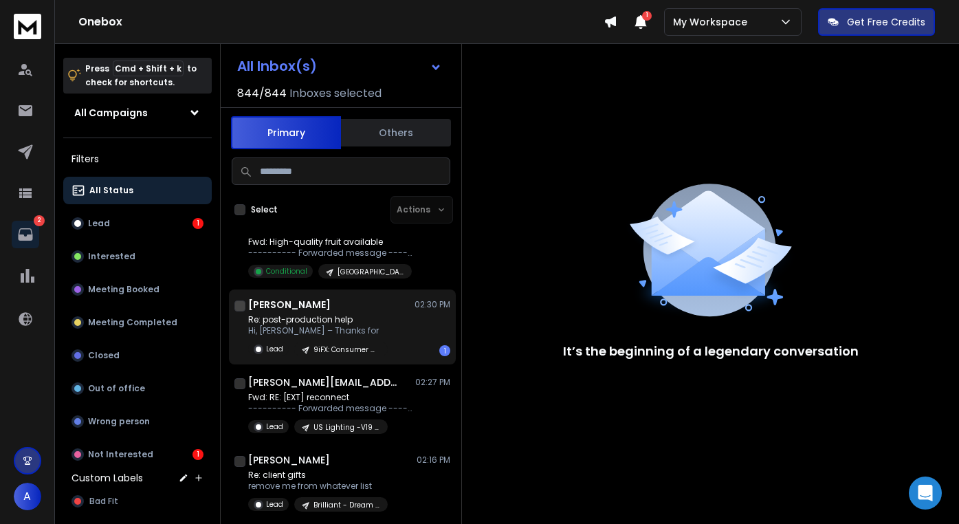
scroll to position [16, 0]
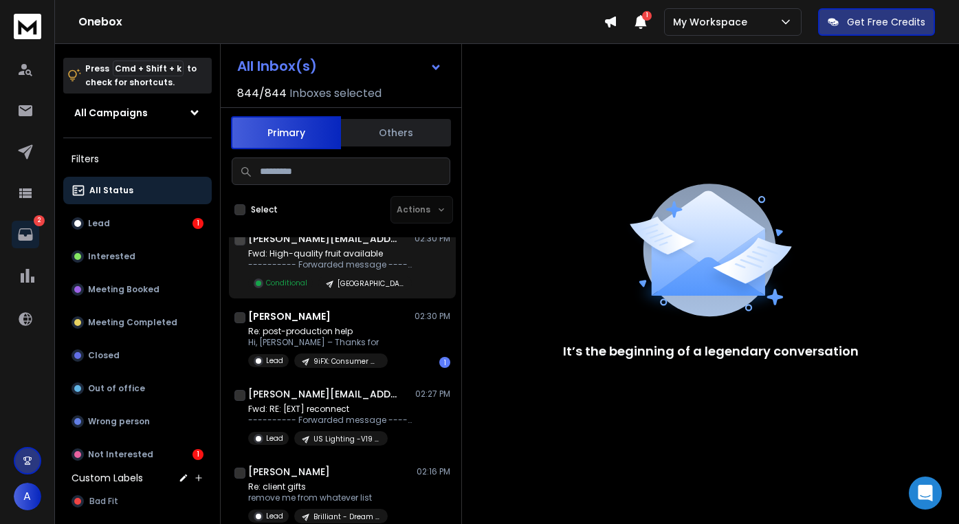
click at [340, 242] on h1 "[PERSON_NAME][EMAIL_ADDRESS][DOMAIN_NAME]" at bounding box center [323, 239] width 151 height 14
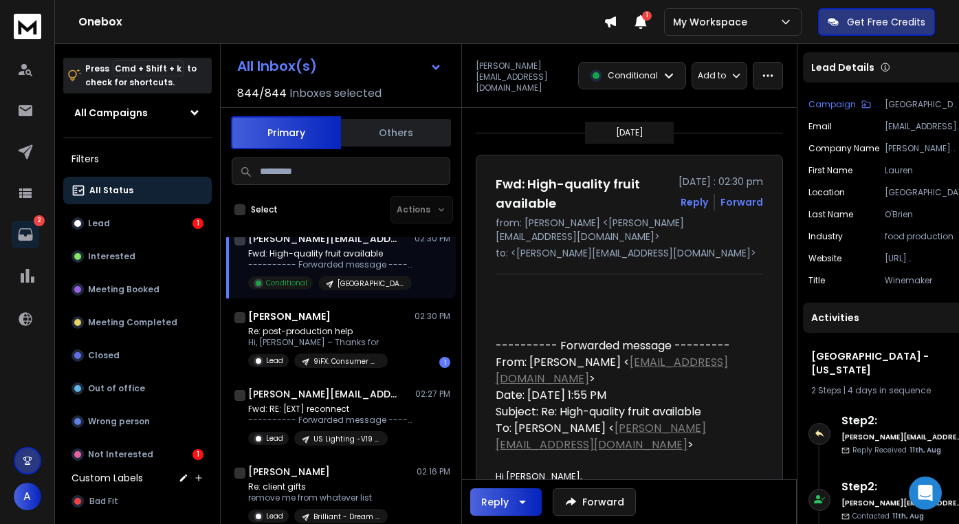
click at [658, 70] on p "Conditional" at bounding box center [633, 75] width 50 height 11
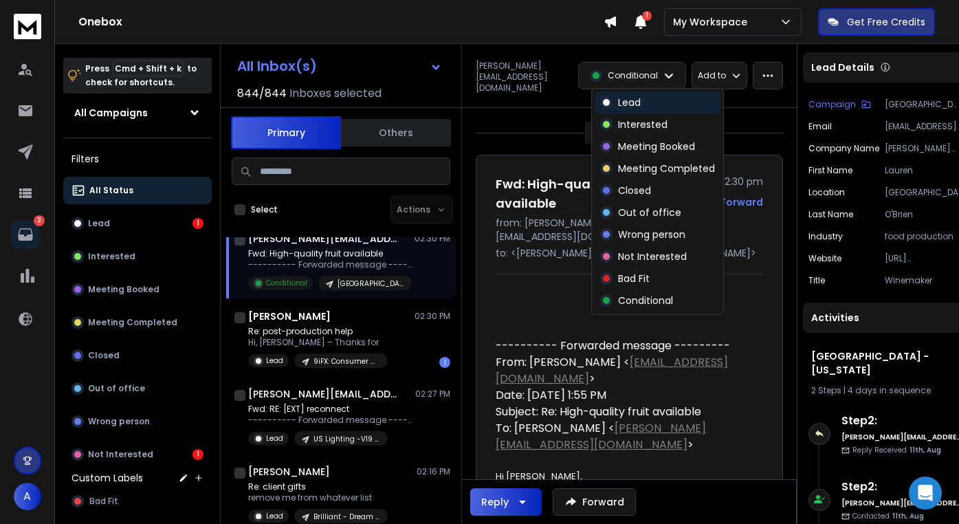
click at [642, 98] on div "Lead" at bounding box center [658, 102] width 126 height 22
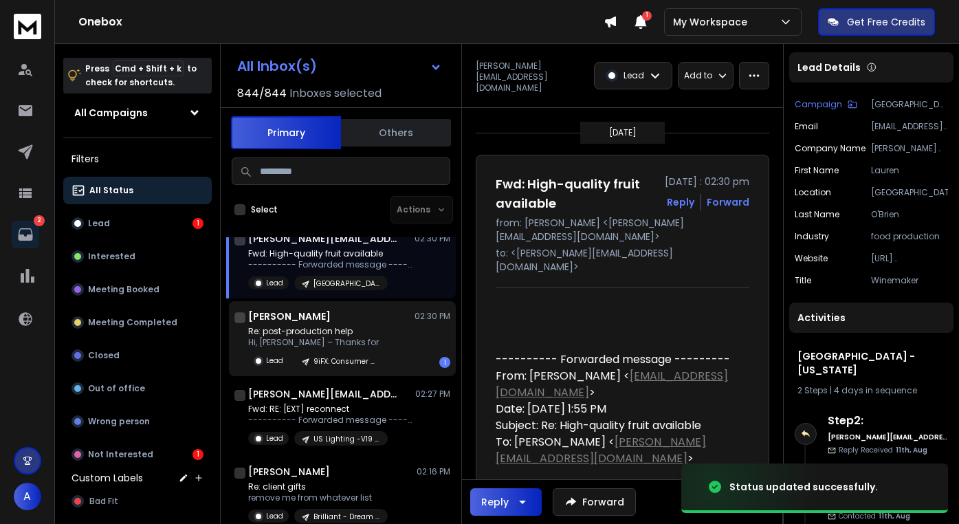
click at [330, 338] on p "Hi, [PERSON_NAME] – Thanks for" at bounding box center [318, 342] width 140 height 11
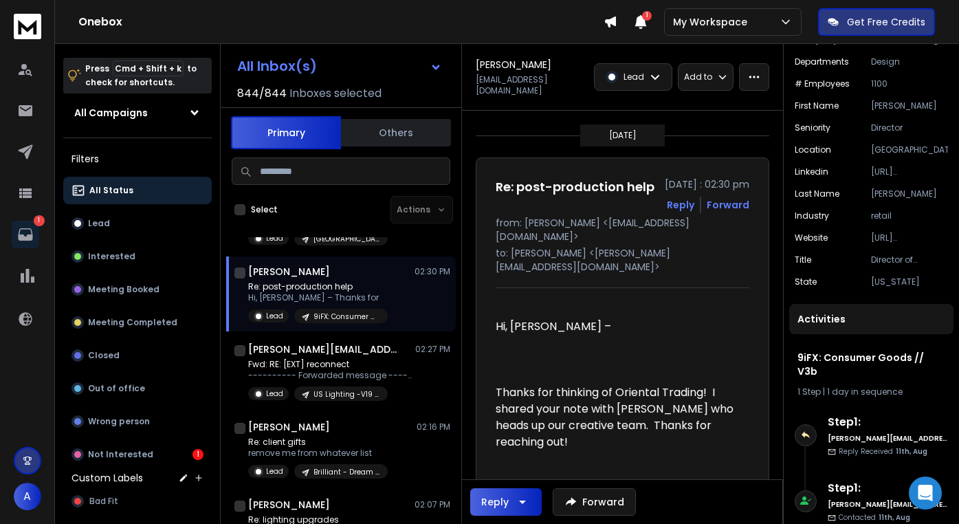
scroll to position [0, 0]
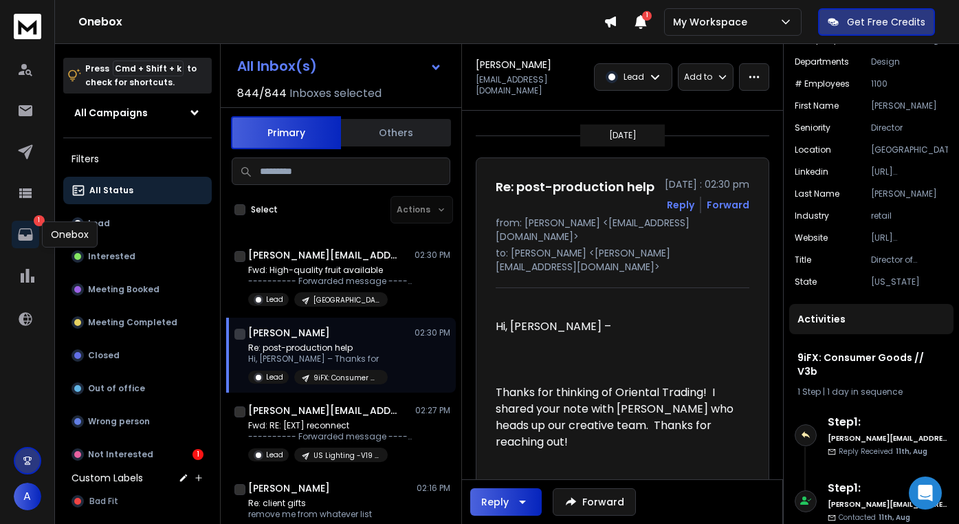
click at [23, 231] on icon at bounding box center [25, 234] width 16 height 16
click at [29, 152] on icon at bounding box center [25, 151] width 14 height 14
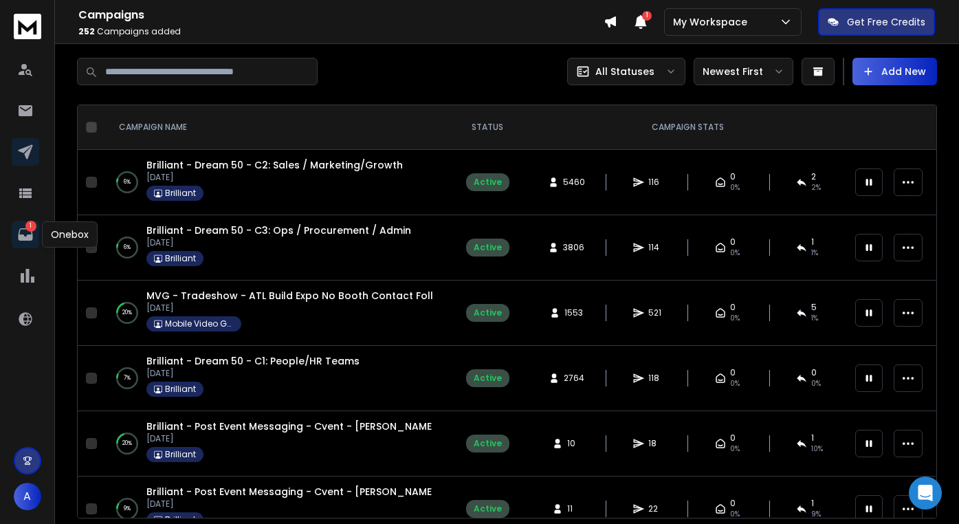
click at [30, 235] on icon at bounding box center [25, 234] width 14 height 12
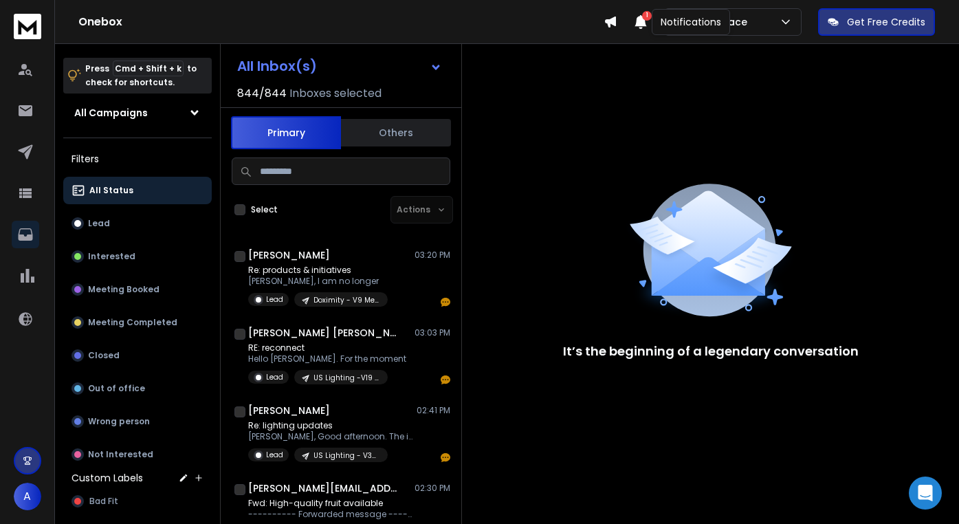
click at [650, 17] on body "Get only verified leads with our AI-powered Lead Finder, starting at $22/mo Try…" at bounding box center [479, 262] width 959 height 524
click at [642, 22] on icon at bounding box center [640, 21] width 12 height 14
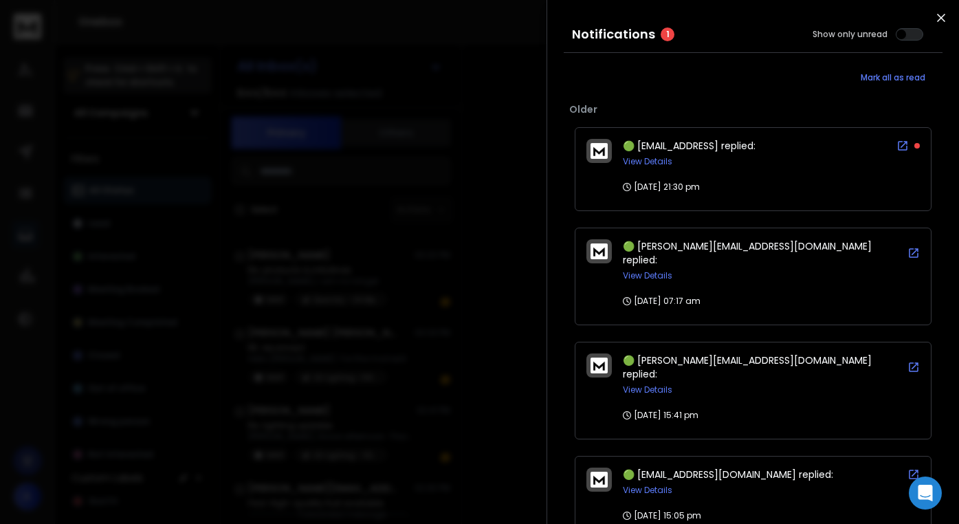
click at [938, 18] on icon "button" at bounding box center [941, 17] width 7 height 7
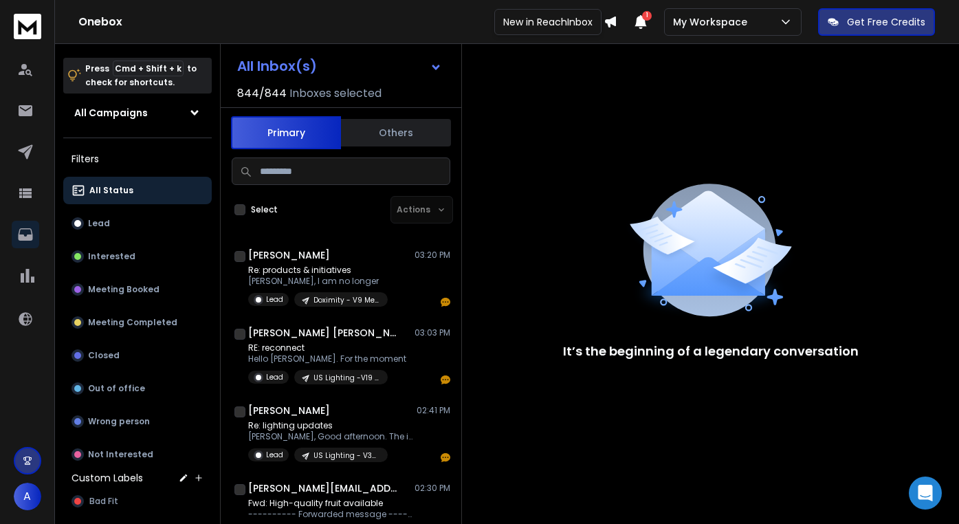
click at [605, 25] on icon at bounding box center [611, 22] width 14 height 14
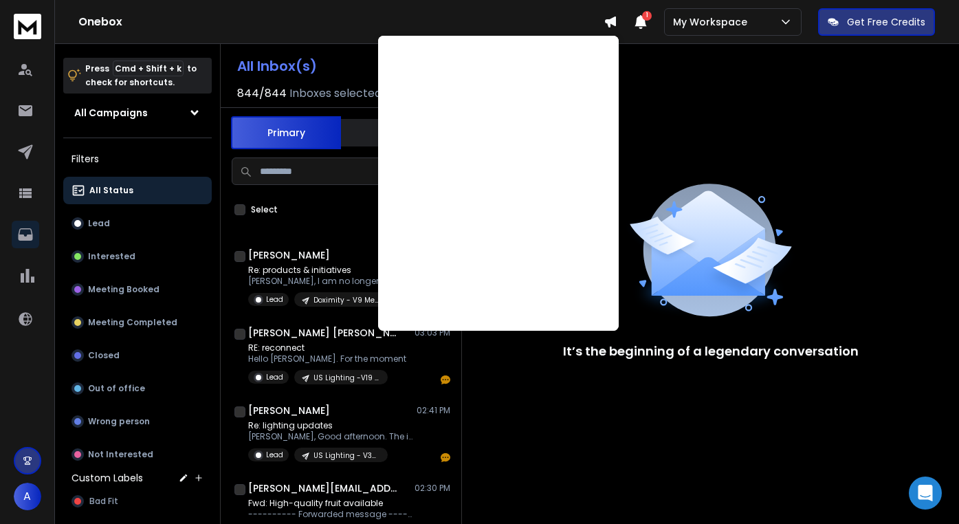
click at [673, 109] on div "It’s the beginning of a legendary conversation" at bounding box center [710, 266] width 497 height 445
